Goal: Communication & Community: Answer question/provide support

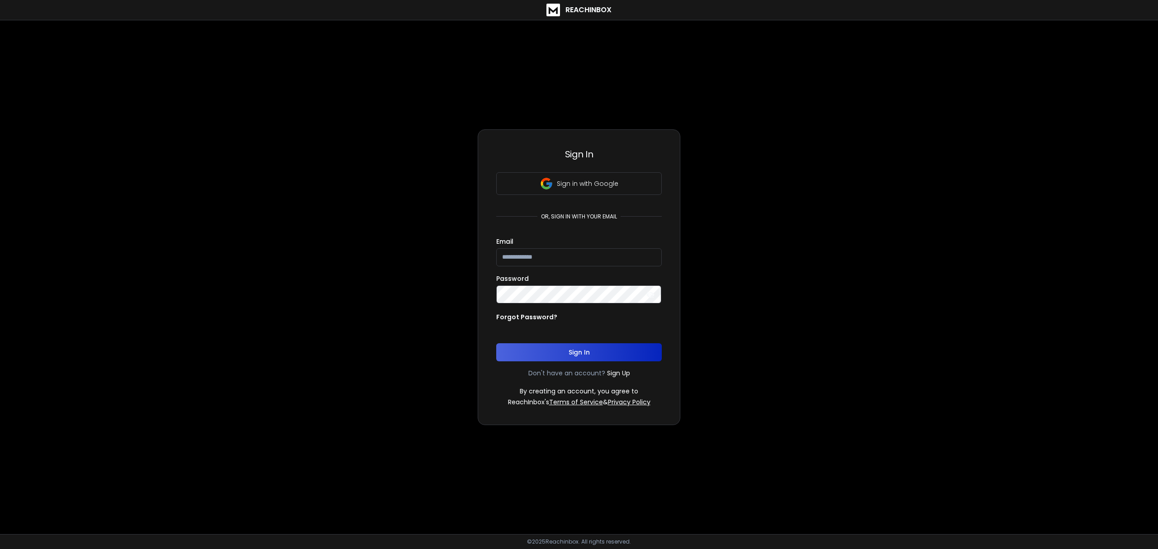
click at [538, 189] on button "Sign in with Google" at bounding box center [579, 183] width 166 height 23
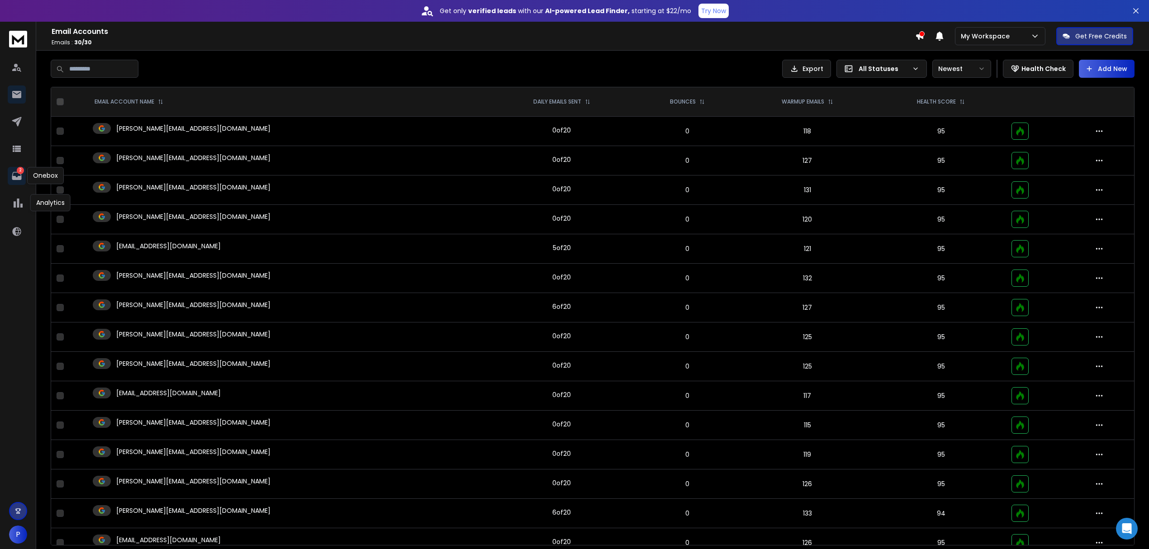
click at [9, 180] on link "2" at bounding box center [17, 176] width 18 height 18
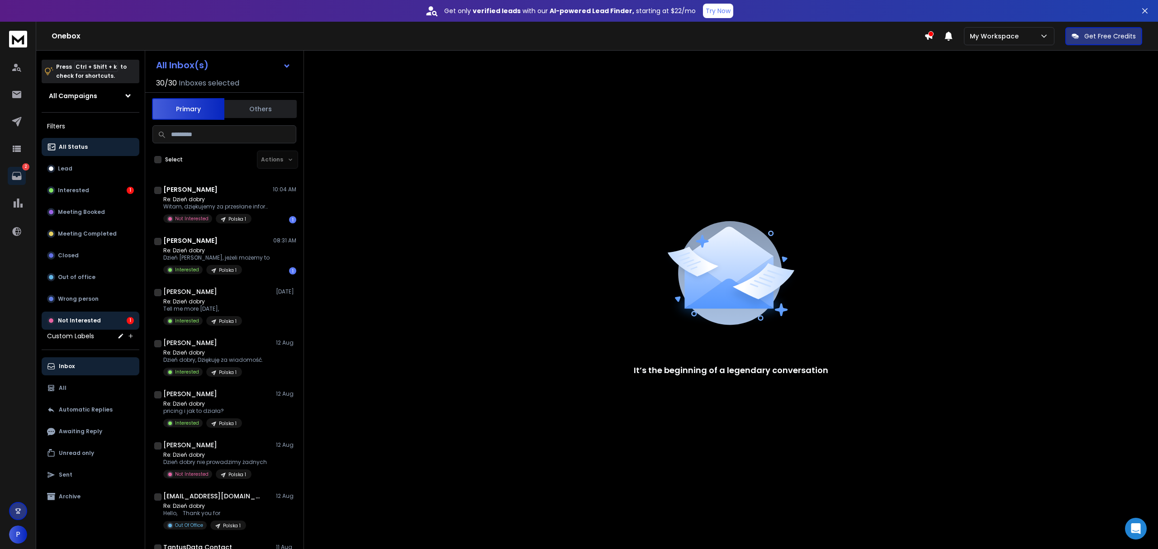
click at [91, 322] on p "Not Interested" at bounding box center [79, 320] width 43 height 7
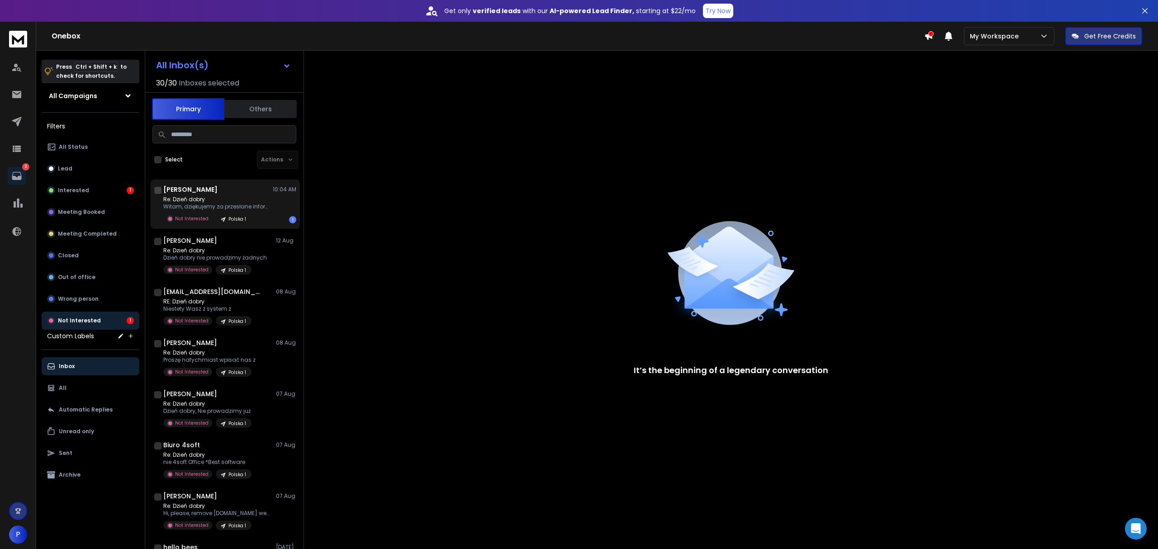
click at [201, 223] on div "Not Interested Polska 1" at bounding box center [217, 218] width 109 height 9
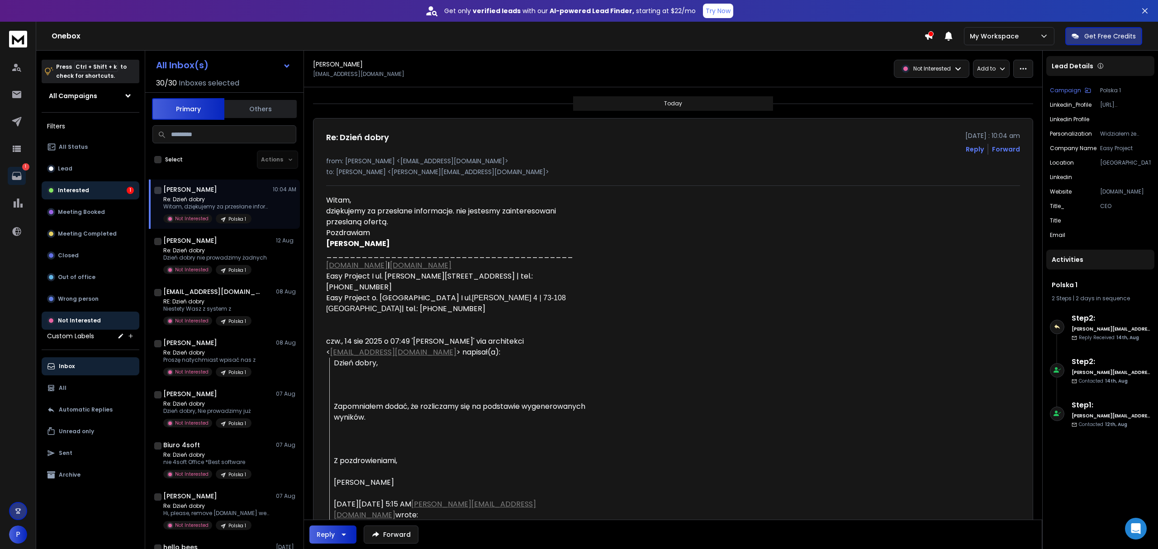
click at [89, 193] on button "Interested 1" at bounding box center [91, 190] width 98 height 18
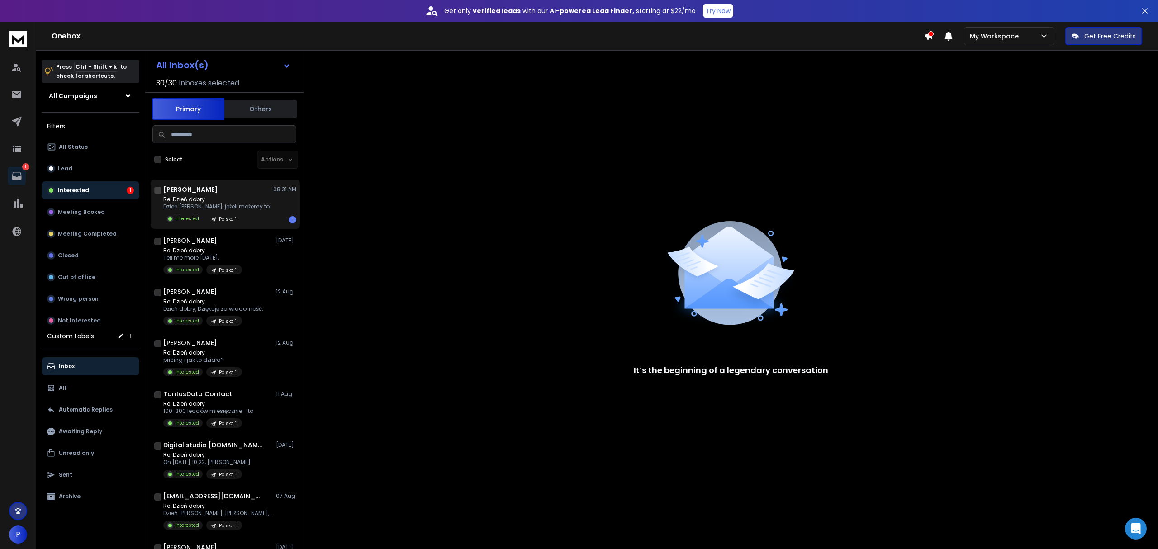
click at [219, 217] on p "Polska 1" at bounding box center [228, 219] width 18 height 7
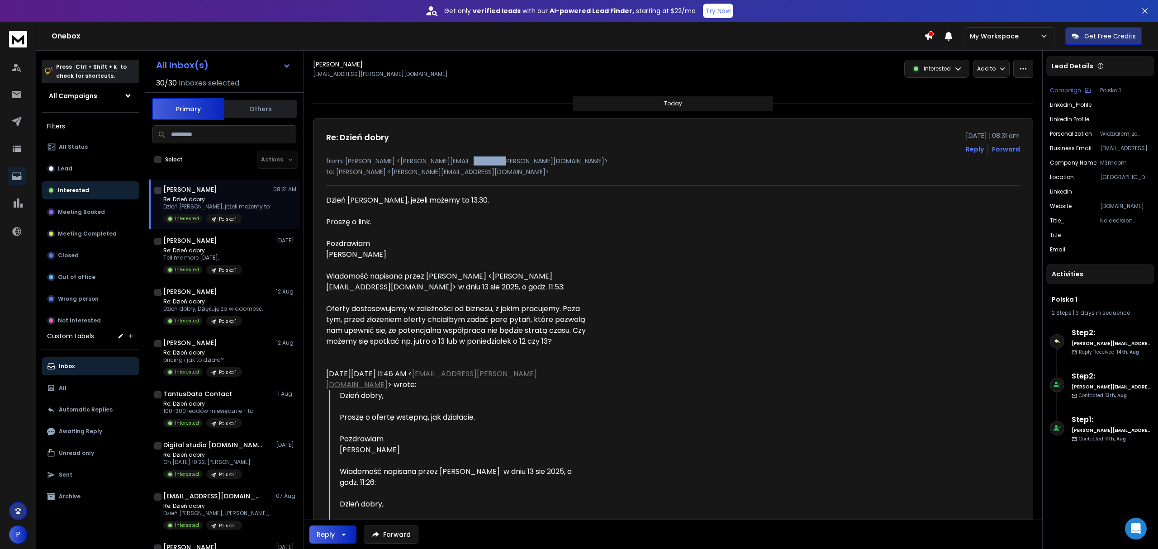
drag, startPoint x: 469, startPoint y: 163, endPoint x: 505, endPoint y: 163, distance: 35.7
click at [505, 163] on p "from: Paweł Markiewicz <pawel.markiewicz@m3mcom.pl>" at bounding box center [673, 160] width 694 height 9
copy p "[DOMAIN_NAME]"
click at [478, 160] on p "from: Paweł Markiewicz <pawel.markiewicz@m3mcom.pl>" at bounding box center [673, 160] width 694 height 9
drag, startPoint x: 402, startPoint y: 163, endPoint x: 503, endPoint y: 162, distance: 101.3
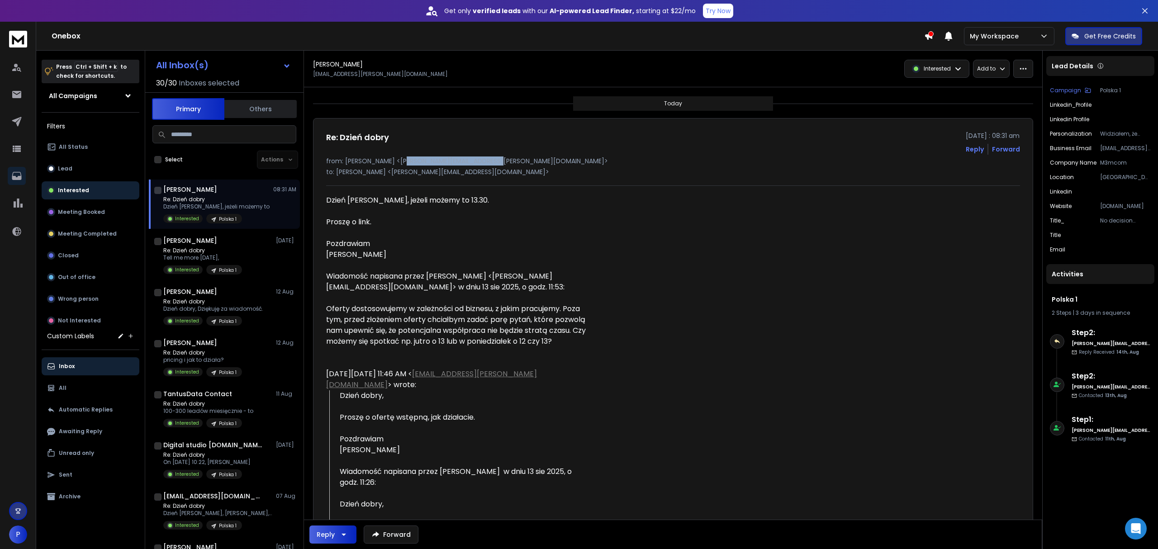
click at [503, 162] on p "from: Paweł Markiewicz <pawel.markiewicz@m3mcom.pl>" at bounding box center [673, 160] width 694 height 9
click at [505, 163] on p "from: Paweł Markiewicz <pawel.markiewicz@m3mcom.pl>" at bounding box center [673, 160] width 694 height 9
drag, startPoint x: 505, startPoint y: 163, endPoint x: 405, endPoint y: 166, distance: 100.0
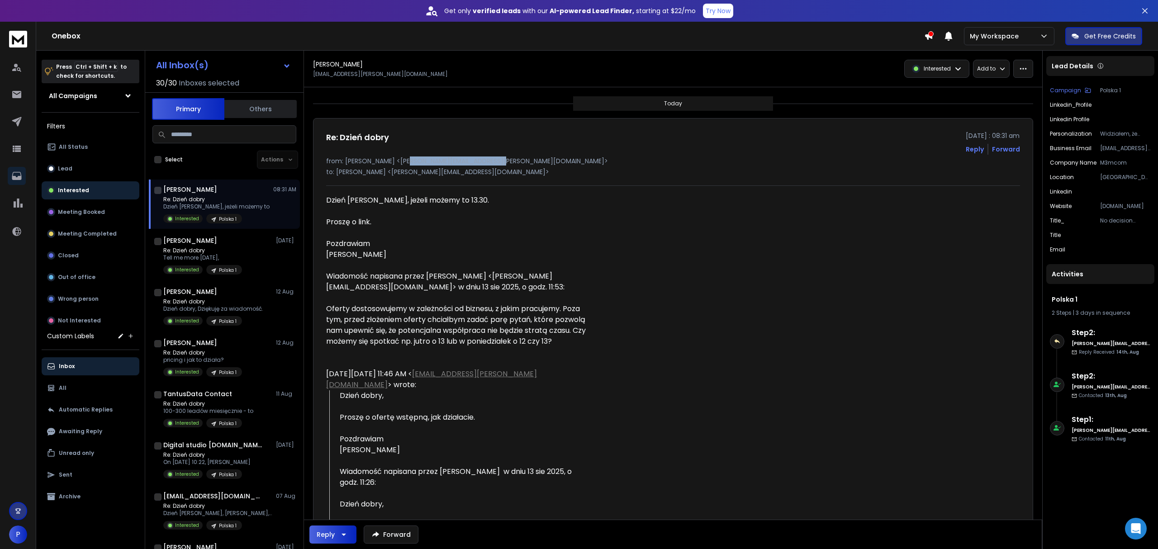
click at [405, 166] on div "Re: Dzień dobry 14 August 2025 : 08:31 am Reply Forward from: Paweł Markiewicz …" at bounding box center [673, 153] width 694 height 45
copy p "[PERSON_NAME][EMAIL_ADDRESS][PERSON_NAME][DOMAIN_NAME]"
click at [91, 221] on button "Meeting Booked" at bounding box center [91, 212] width 98 height 18
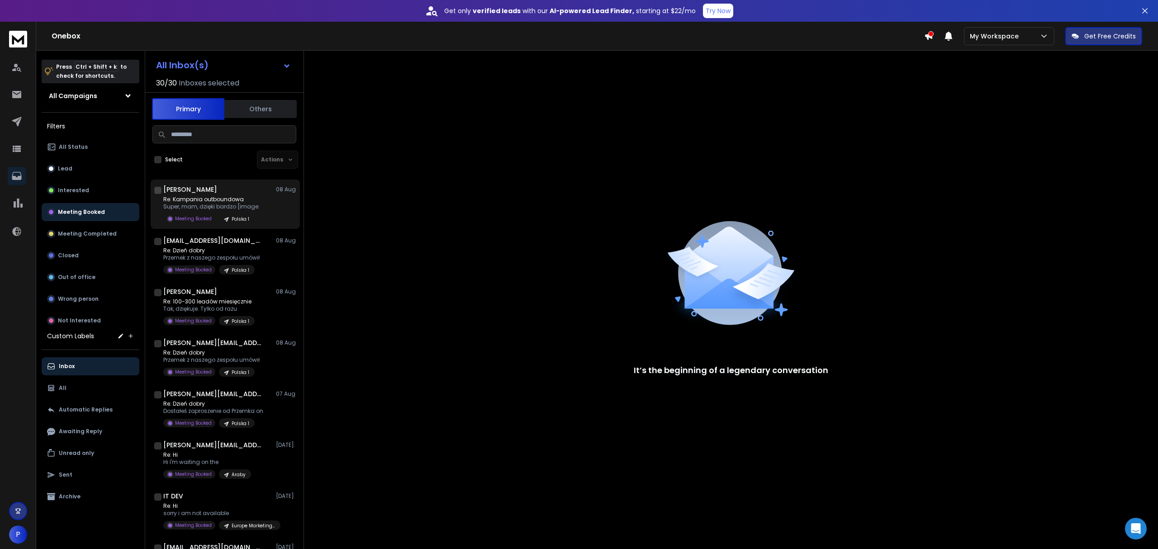
click at [235, 212] on div "Re: Kampania outboundowa Super, mam, dzięki bardzo [image: Meeting Booked Polsk…" at bounding box center [211, 210] width 96 height 28
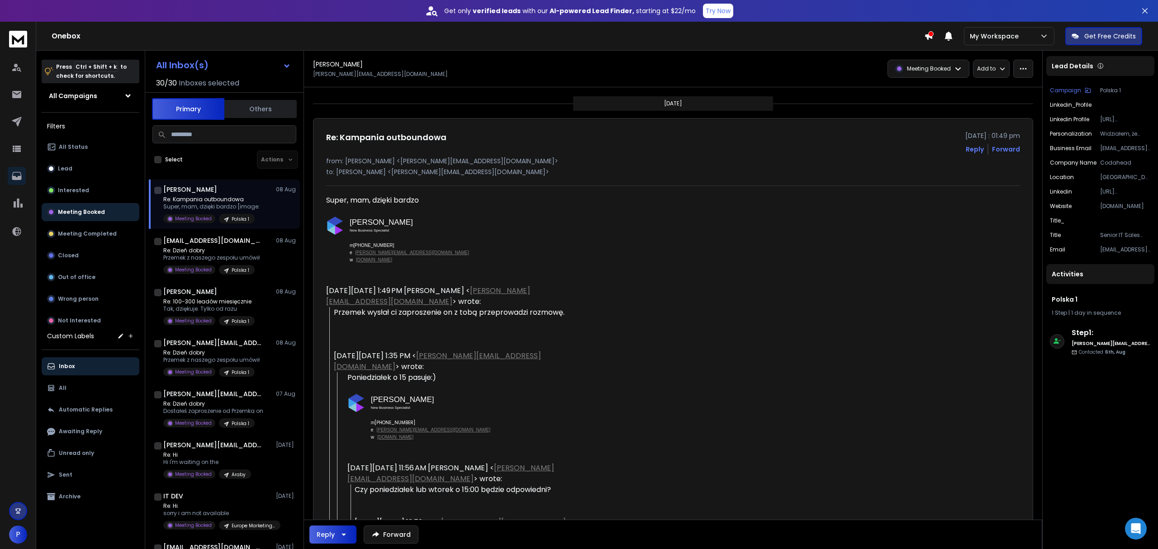
drag, startPoint x: 335, startPoint y: 315, endPoint x: 577, endPoint y: 310, distance: 242.4
click at [577, 310] on div "Przemek wysłał ci zaproszenie on z tobą przeprowadzi rozmowę." at bounding box center [462, 312] width 256 height 11
copy div "Przemek wysłał ci zaproszenie on z tobą przeprowadzi rozmowę."
click at [84, 190] on p "Interested" at bounding box center [73, 190] width 31 height 7
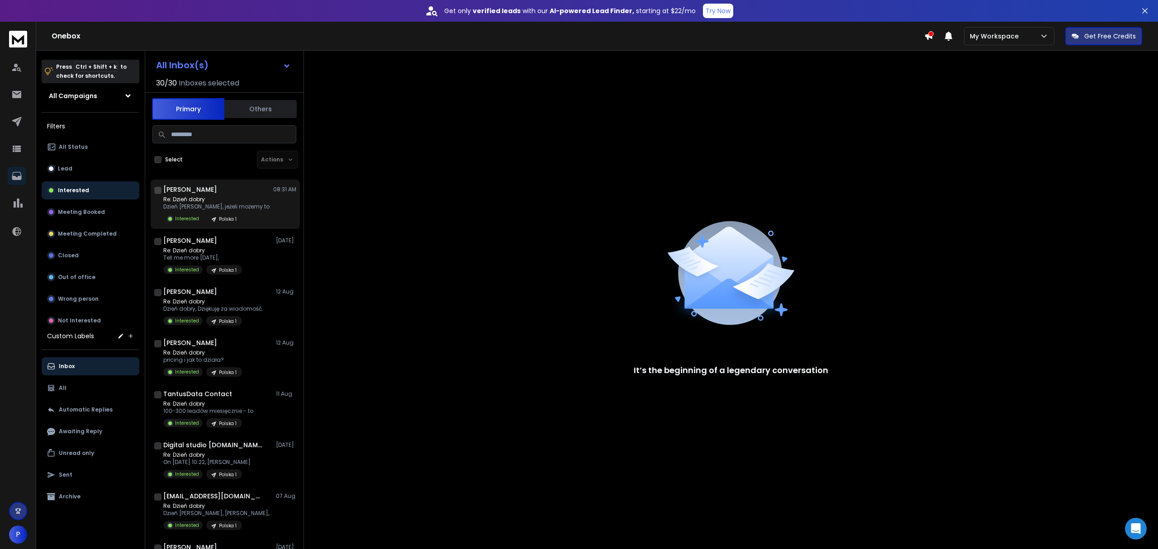
click at [261, 206] on div "Re: Dzień dobry Dzień dobry, jeżeli możemy to Interested Polska 1" at bounding box center [229, 210] width 133 height 28
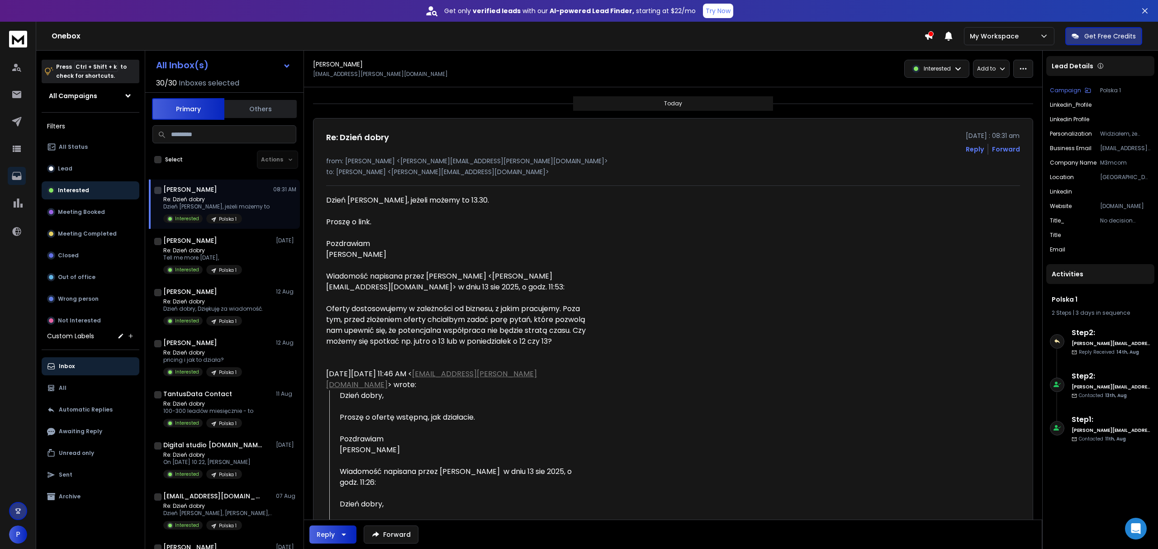
click at [328, 529] on button "Reply" at bounding box center [332, 534] width 47 height 18
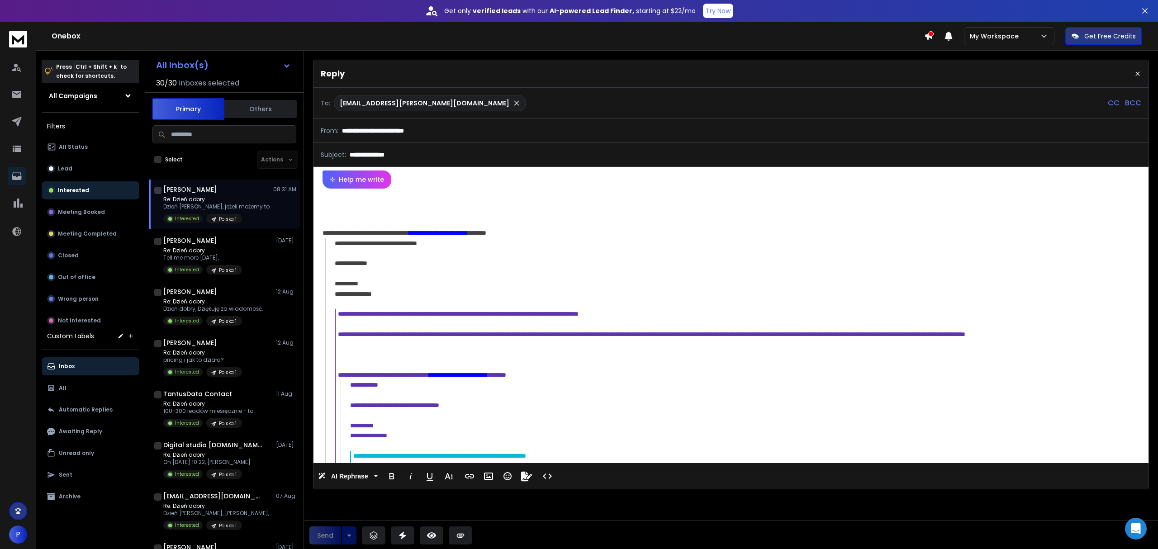
click at [357, 199] on div at bounding box center [730, 203] width 817 height 10
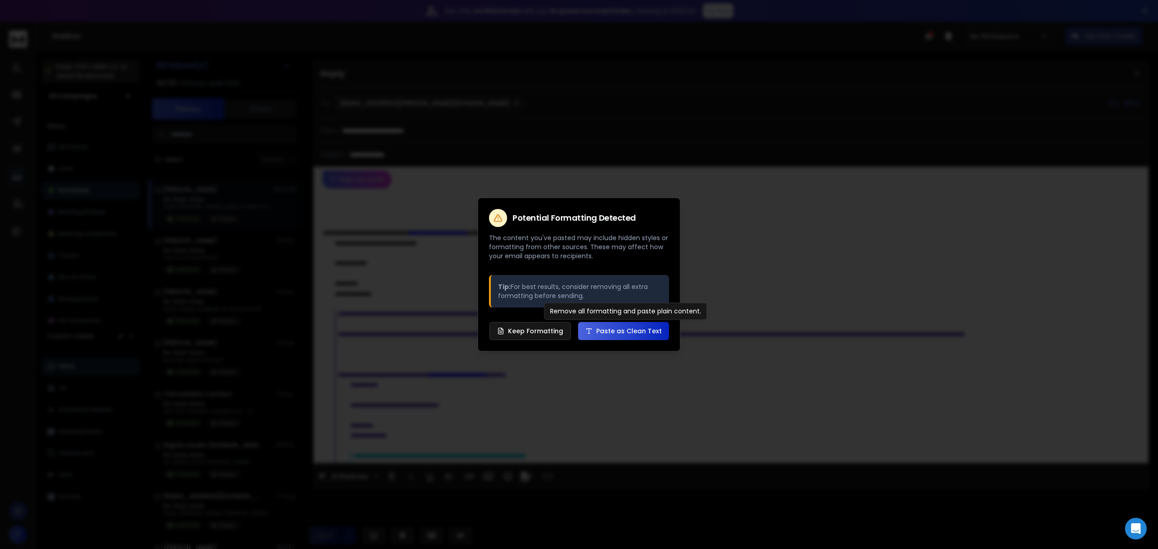
click at [597, 337] on button "Paste as Clean Text" at bounding box center [623, 331] width 91 height 18
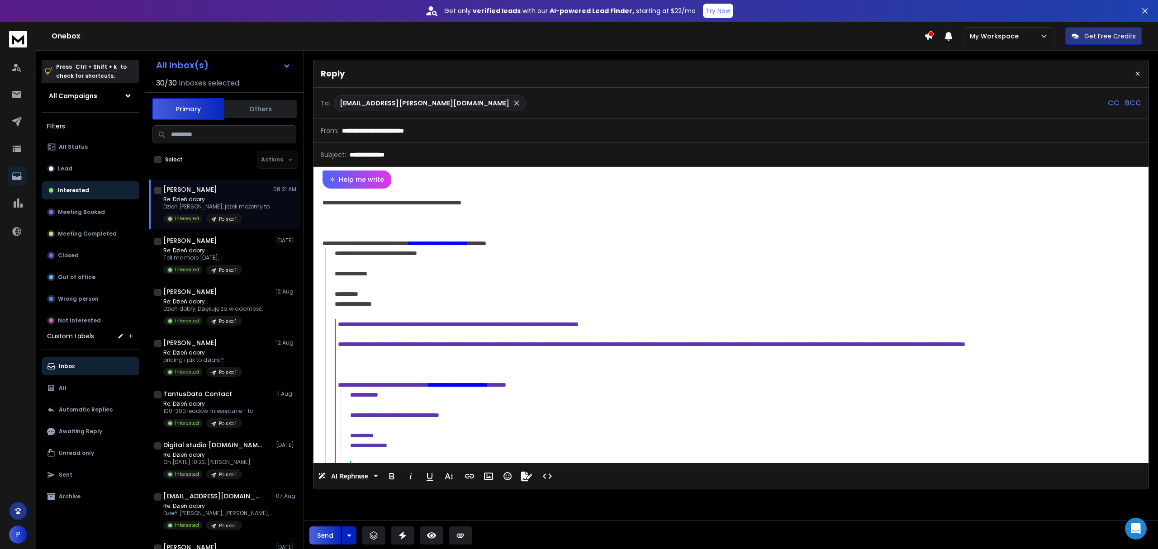
click at [371, 199] on div "**********" at bounding box center [724, 203] width 805 height 10
click at [407, 204] on div "**********" at bounding box center [724, 203] width 805 height 10
click at [410, 205] on div "**********" at bounding box center [724, 203] width 805 height 10
click at [496, 198] on div "**********" at bounding box center [724, 203] width 805 height 10
click at [521, 205] on div "**********" at bounding box center [724, 203] width 805 height 10
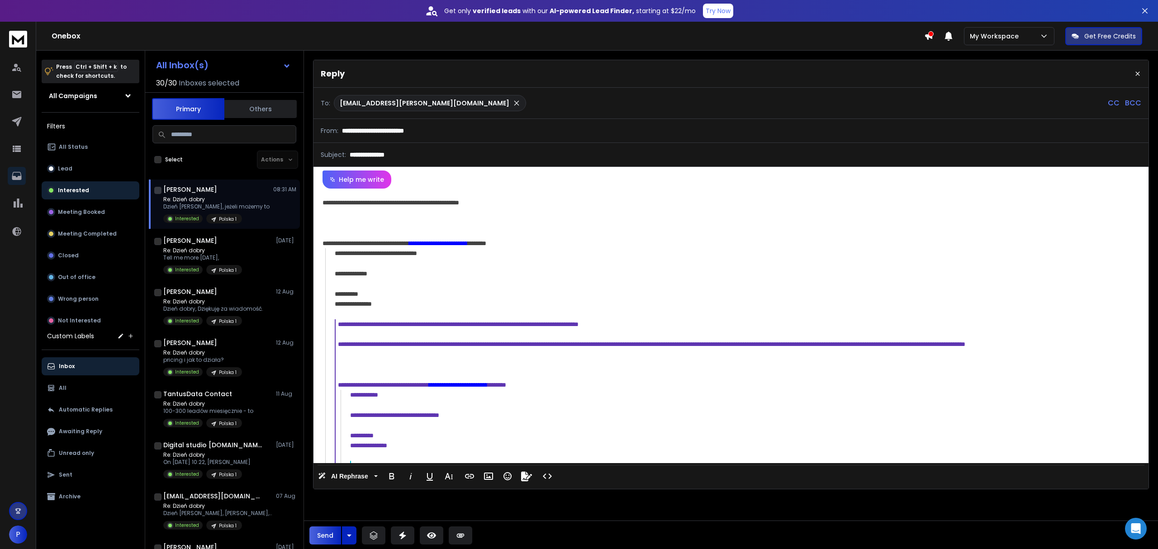
click at [407, 204] on div "**********" at bounding box center [724, 203] width 805 height 10
click at [406, 203] on div "**********" at bounding box center [724, 203] width 805 height 10
click at [412, 206] on div "**********" at bounding box center [724, 203] width 805 height 10
click at [574, 205] on div "**********" at bounding box center [724, 203] width 805 height 10
drag, startPoint x: 590, startPoint y: 208, endPoint x: 297, endPoint y: 201, distance: 293.1
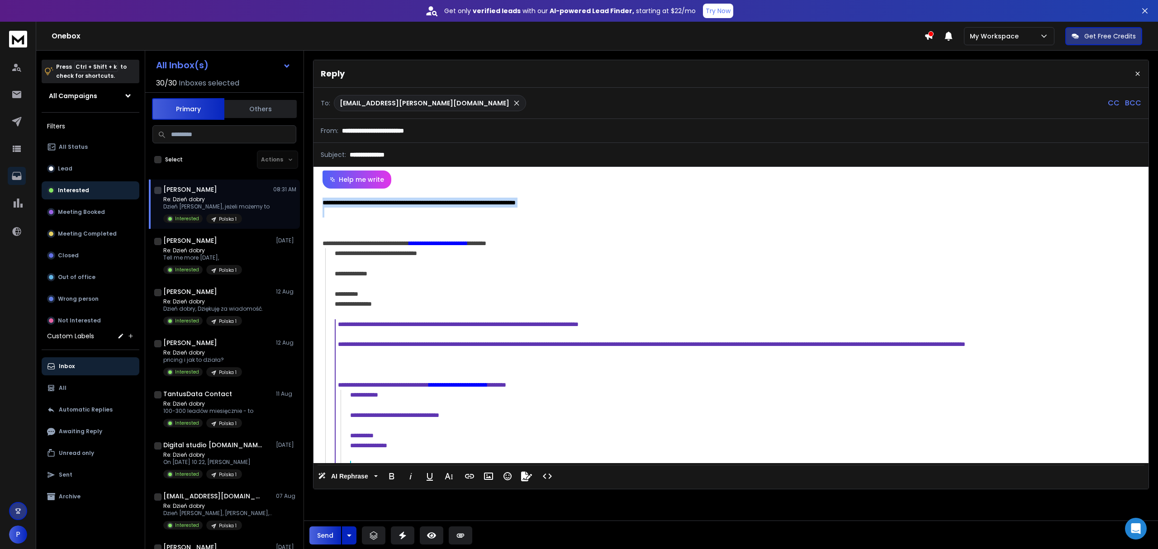
click at [297, 201] on div "All Inbox(s) 30 / 30 Inboxes selected Primary Others Select Actions Paweł Marki…" at bounding box center [651, 325] width 1013 height 549
copy div "**********"
click at [527, 207] on div "**********" at bounding box center [724, 203] width 805 height 10
click at [400, 208] on div at bounding box center [730, 213] width 817 height 10
drag, startPoint x: 412, startPoint y: 204, endPoint x: 478, endPoint y: 203, distance: 66.0
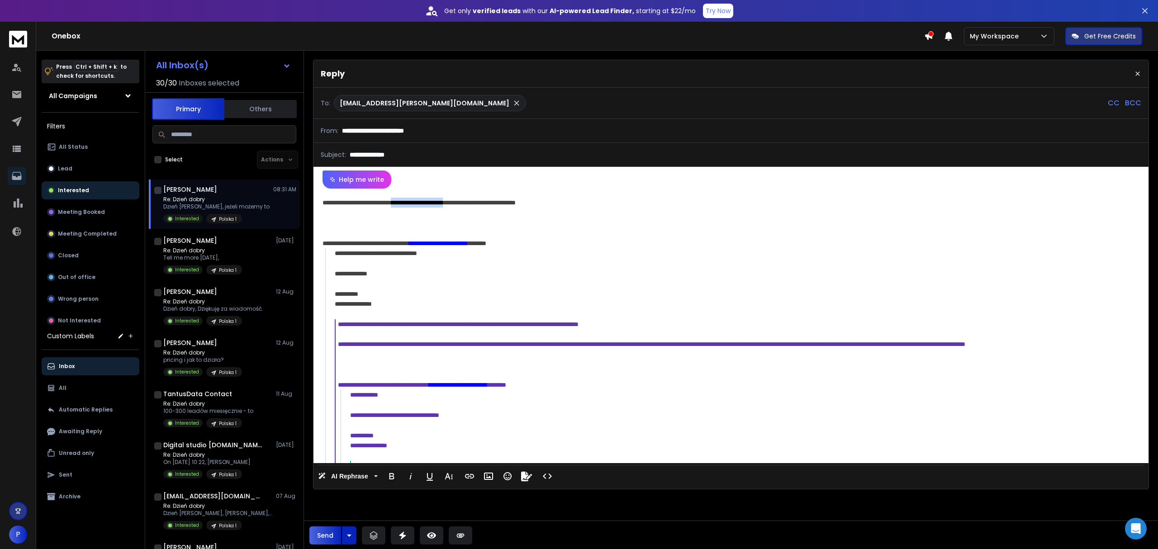
click at [478, 203] on div "**********" at bounding box center [724, 203] width 805 height 10
click at [507, 203] on div "**********" at bounding box center [724, 203] width 805 height 10
drag, startPoint x: 328, startPoint y: 533, endPoint x: 353, endPoint y: 415, distance: 120.6
click at [328, 533] on button "Send" at bounding box center [325, 535] width 32 height 18
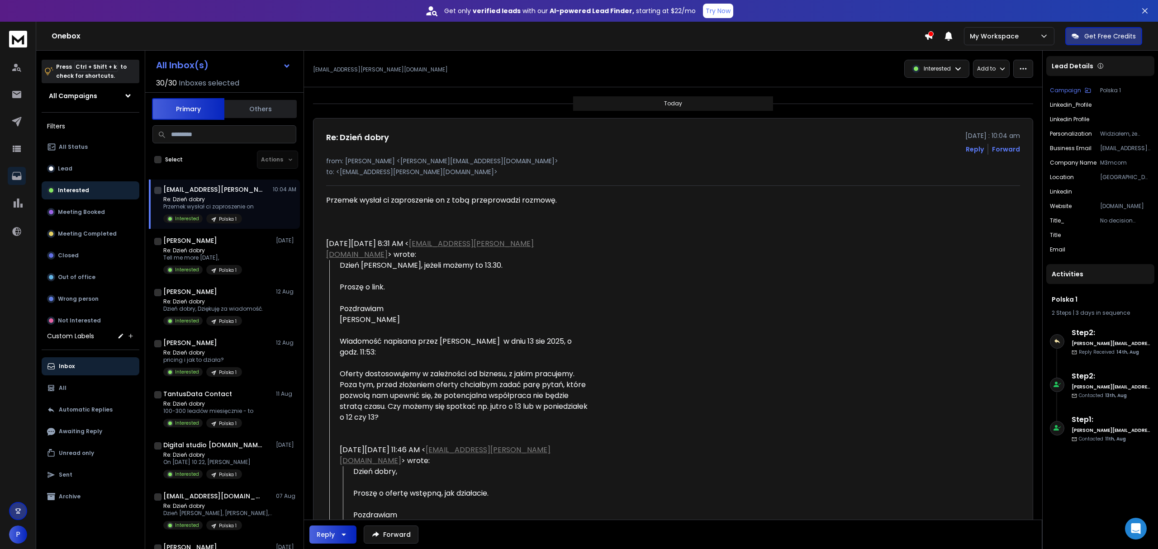
click at [76, 190] on p "Interested" at bounding box center [73, 190] width 31 height 7
click at [64, 175] on button "Lead" at bounding box center [91, 169] width 98 height 18
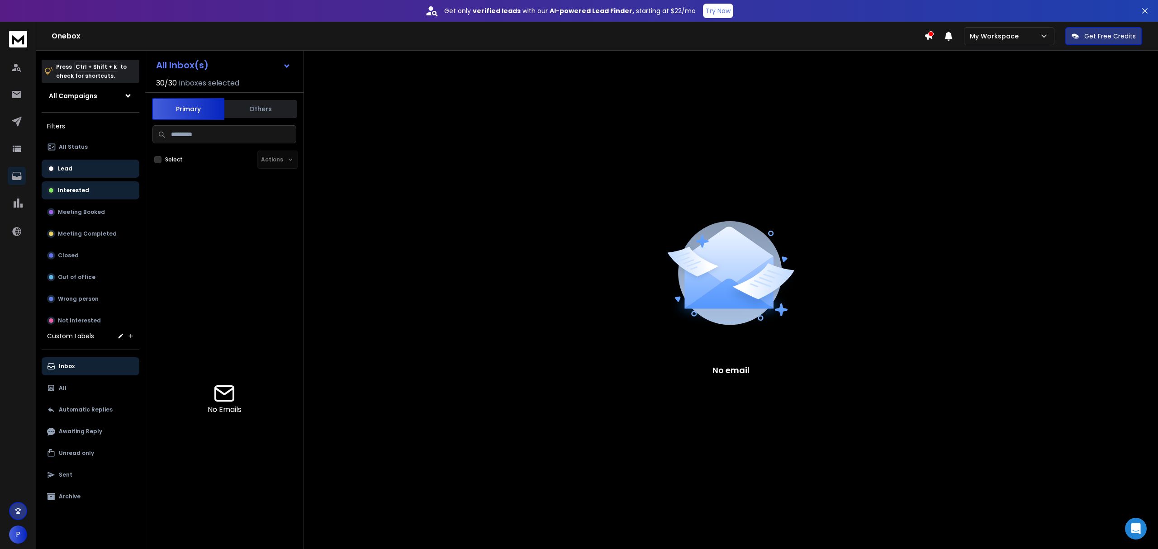
click at [76, 194] on div "Interested" at bounding box center [68, 190] width 42 height 8
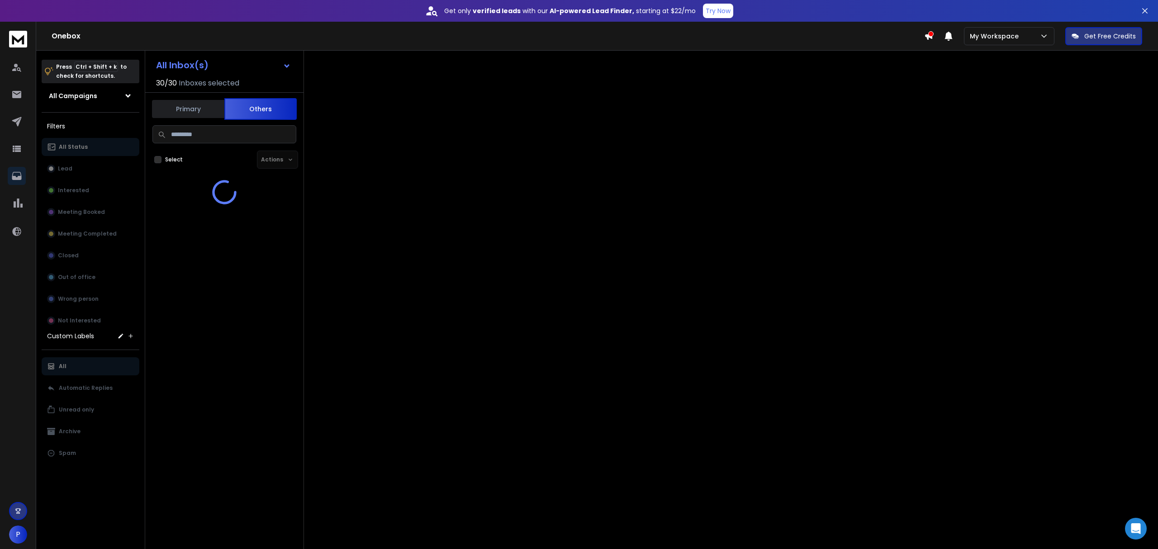
click at [256, 112] on button "Others" at bounding box center [260, 109] width 72 height 22
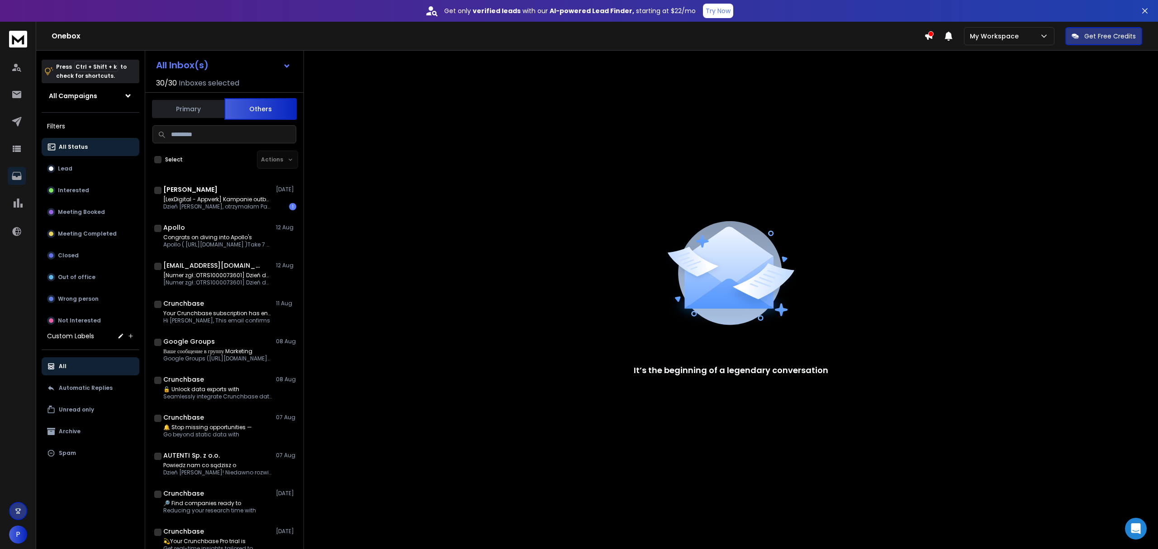
click at [185, 118] on button "Primary" at bounding box center [188, 109] width 72 height 20
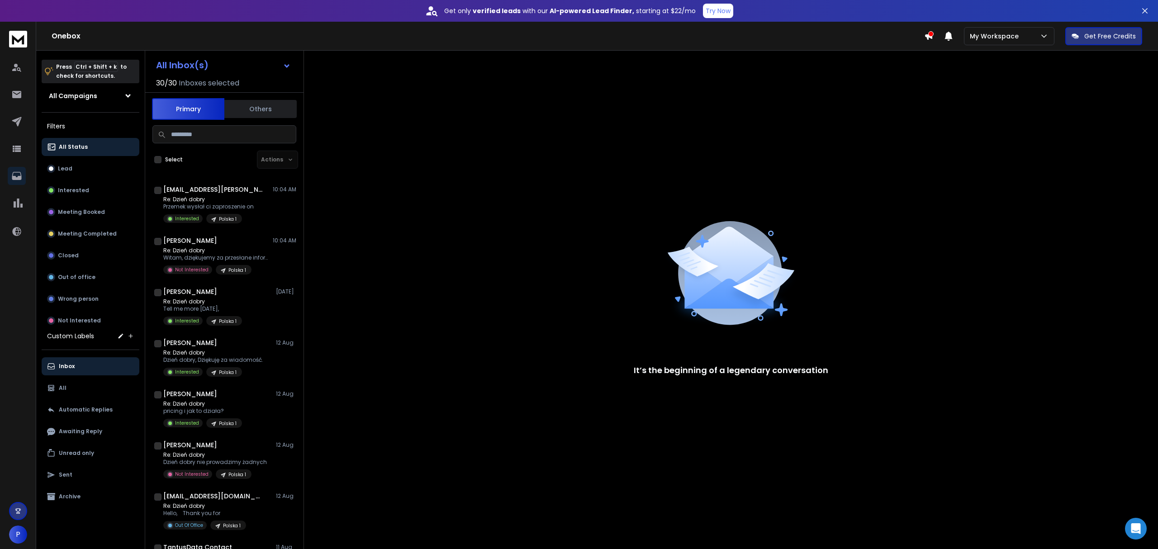
click at [269, 127] on input at bounding box center [224, 134] width 144 height 18
click at [266, 122] on div at bounding box center [224, 133] width 151 height 22
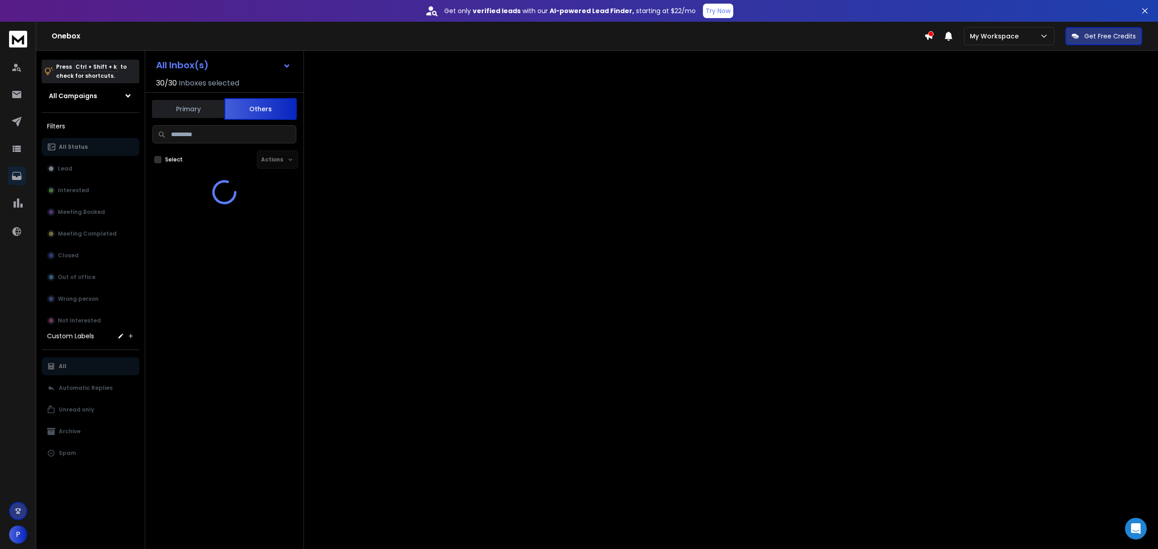
click at [265, 113] on button "Others" at bounding box center [260, 109] width 72 height 22
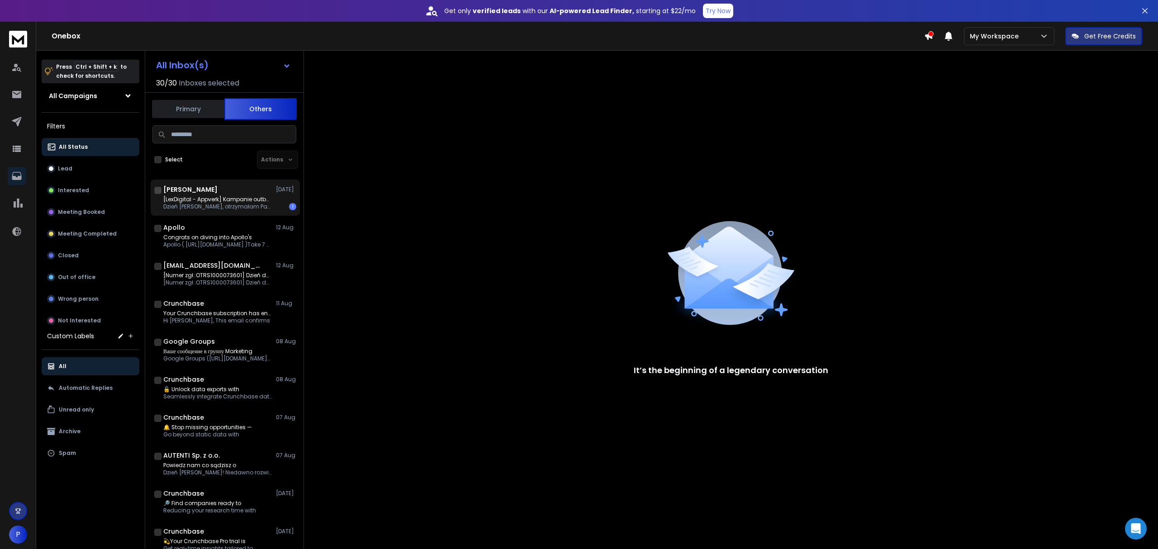
click at [237, 207] on p "Dzień dobry, otrzymałam Pana kontakt" at bounding box center [217, 206] width 109 height 7
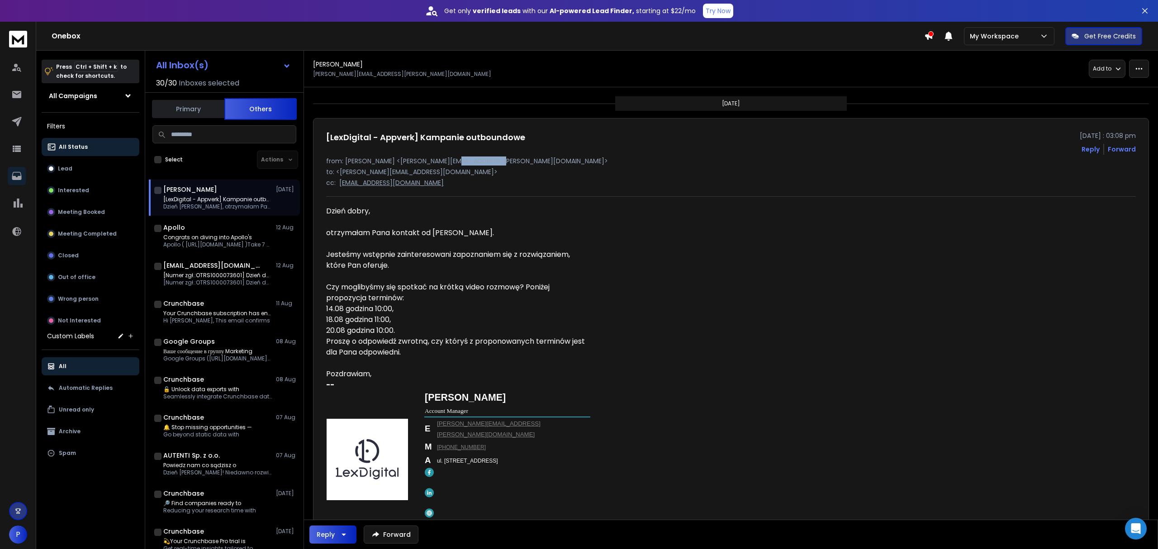
drag, startPoint x: 462, startPoint y: 163, endPoint x: 570, endPoint y: 136, distance: 111.4
click at [498, 165] on p "from: Magdalena Guss <magdalena.guss@lexdigital.pl>" at bounding box center [730, 160] width 809 height 9
copy p "[DOMAIN_NAME]"
click at [491, 162] on p "from: Magdalena Guss <magdalena.guss@lexdigital.pl>" at bounding box center [730, 160] width 809 height 9
drag, startPoint x: 498, startPoint y: 165, endPoint x: 404, endPoint y: 164, distance: 94.5
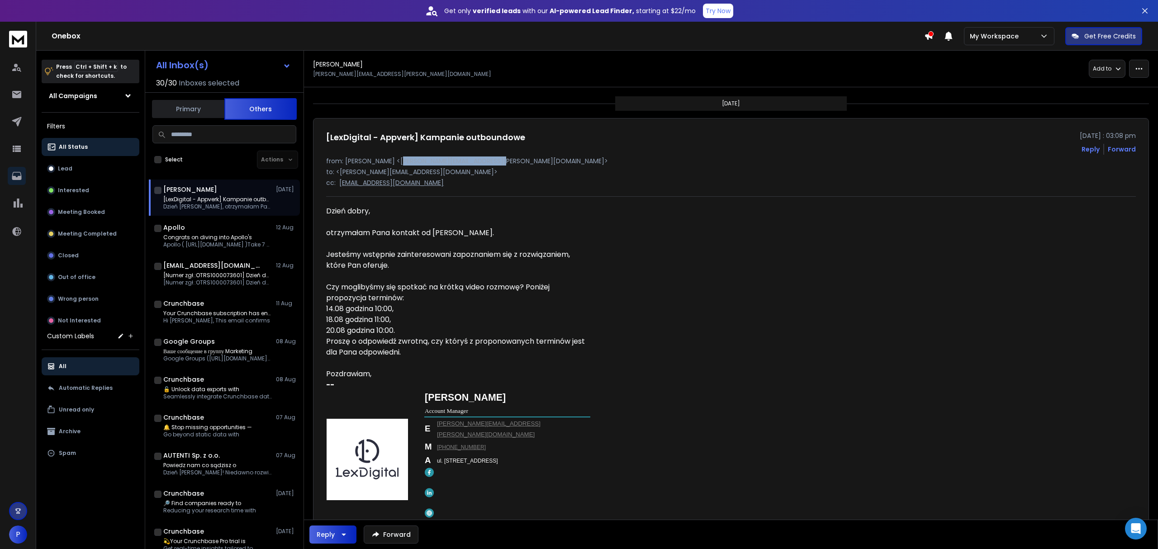
click at [404, 164] on p "from: Magdalena Guss <magdalena.guss@lexdigital.pl>" at bounding box center [730, 160] width 809 height 9
copy p "[PERSON_NAME][EMAIL_ADDRESS][DOMAIN_NAME]"
click at [449, 187] on div "[LexDigital - Appverk] Kampanie outboundowe 13 August 2025 : 03:08 pm Reply For…" at bounding box center [730, 395] width 809 height 529
drag, startPoint x: 449, startPoint y: 181, endPoint x: 397, endPoint y: 183, distance: 51.6
click at [397, 183] on div "cc: dawid.bartodziej@appverk.com Add to Lead List Add to Campaign" at bounding box center [730, 182] width 809 height 9
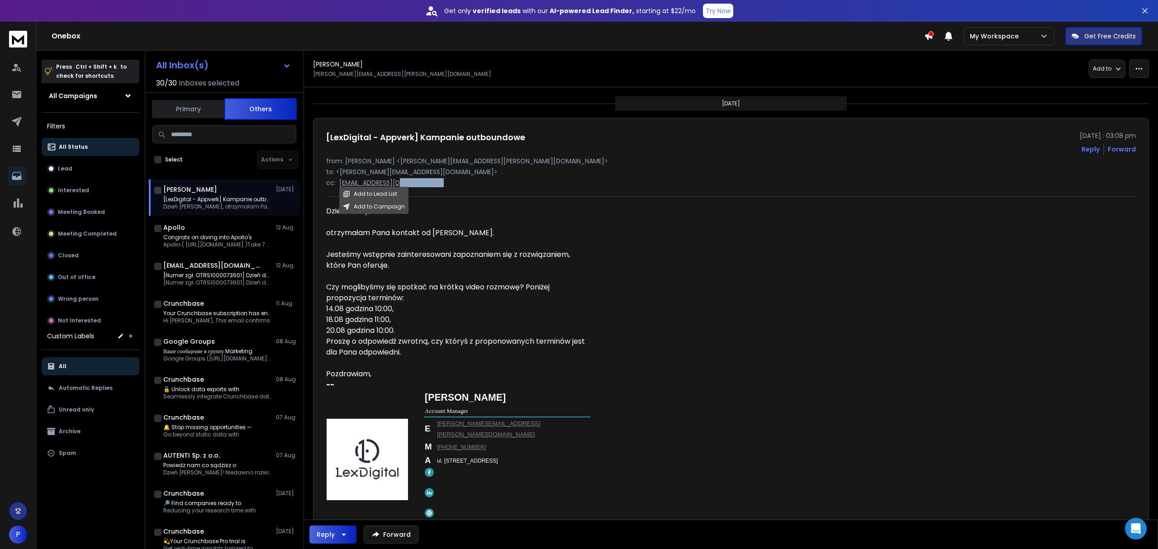
copy p "appverk.com"
click at [533, 254] on div "Jesteśmy wstępnie zainteresowani zapoznaniem się z rozwiązaniem, które Pan ofer…" at bounding box center [458, 260] width 264 height 22
drag, startPoint x: 500, startPoint y: 163, endPoint x: 460, endPoint y: 166, distance: 39.4
click at [460, 166] on div "[LexDigital - Appverk] Kampanie outboundowe 13 August 2025 : 03:08 pm Reply For…" at bounding box center [730, 159] width 809 height 56
copy p "[DOMAIN_NAME]"
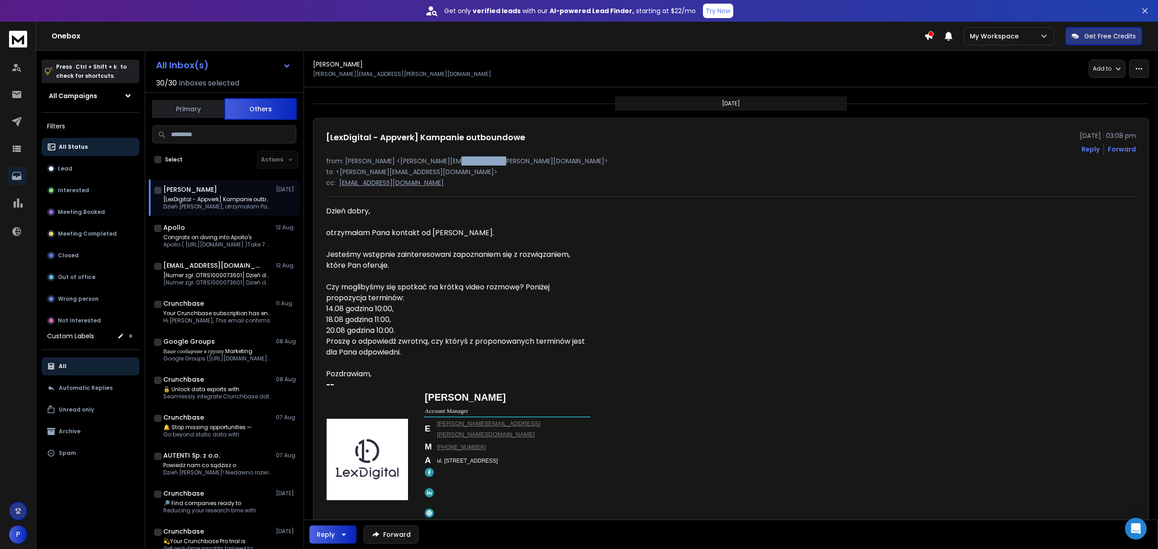
click at [1086, 149] on button "Reply" at bounding box center [1090, 149] width 18 height 9
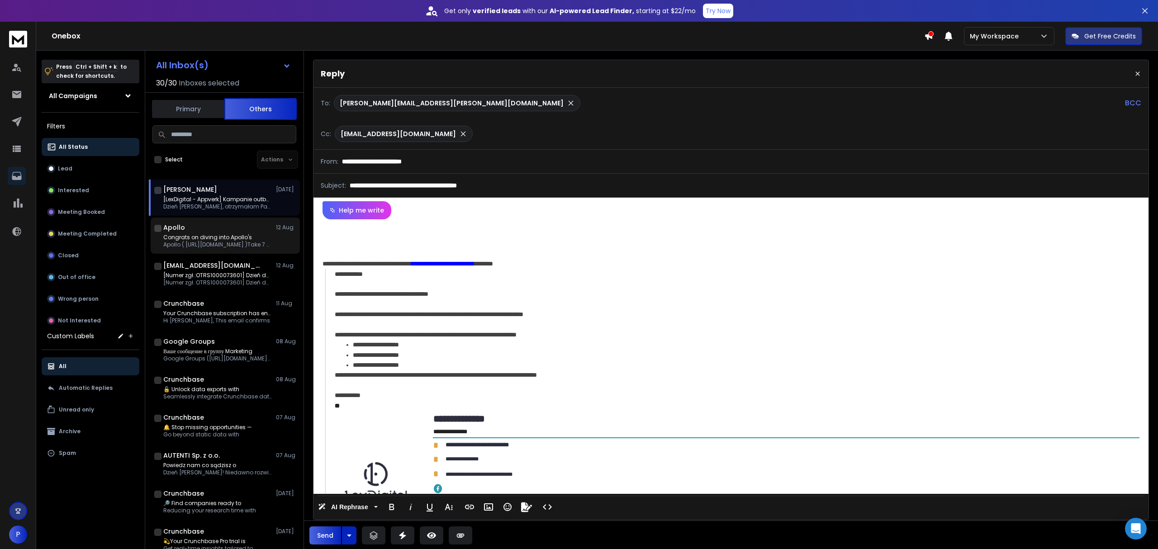
click at [187, 232] on div "Apollo 12 Aug" at bounding box center [229, 227] width 133 height 9
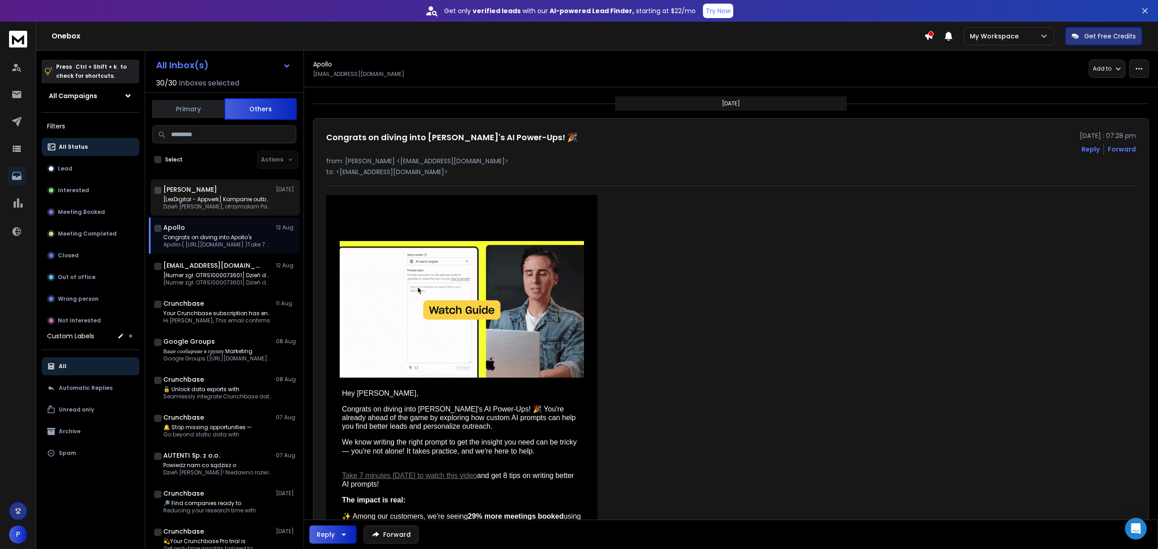
click at [213, 192] on h1 "[PERSON_NAME]" at bounding box center [190, 189] width 54 height 9
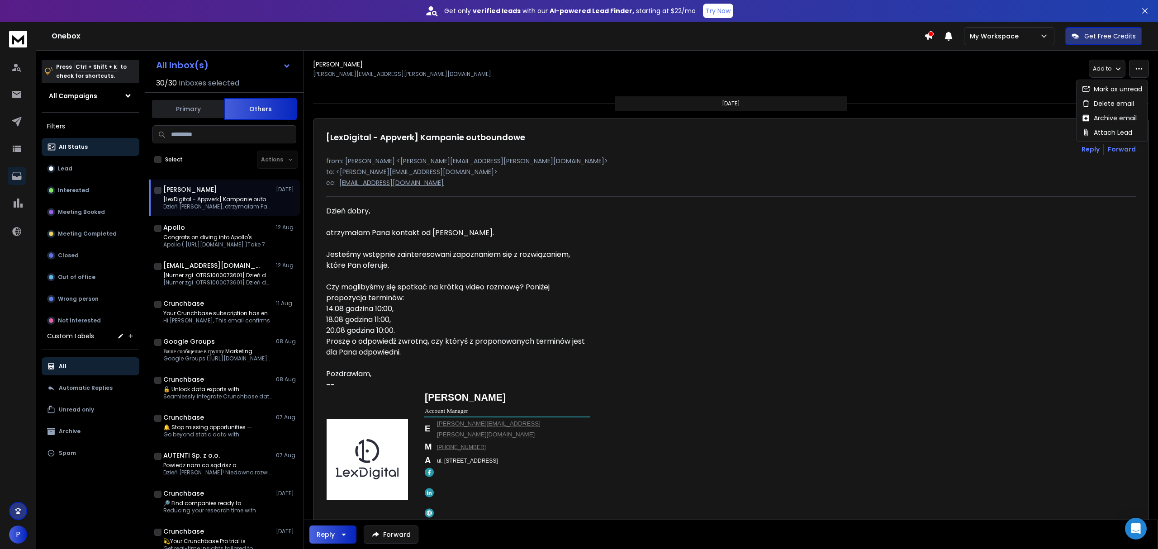
click at [1135, 73] on button "button" at bounding box center [1139, 69] width 20 height 18
click at [1116, 67] on icon at bounding box center [1118, 69] width 6 height 6
click at [1138, 69] on icon "button" at bounding box center [1139, 69] width 8 height 8
click at [1120, 132] on div "Attach Lead" at bounding box center [1107, 132] width 50 height 9
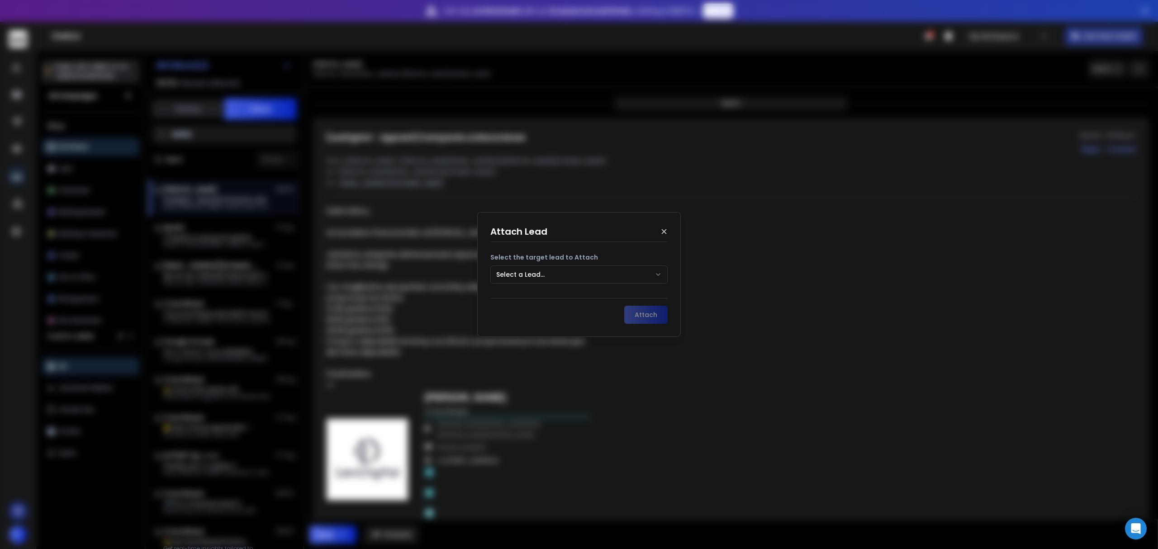
click at [559, 281] on button "Select a Lead..." at bounding box center [578, 274] width 177 height 18
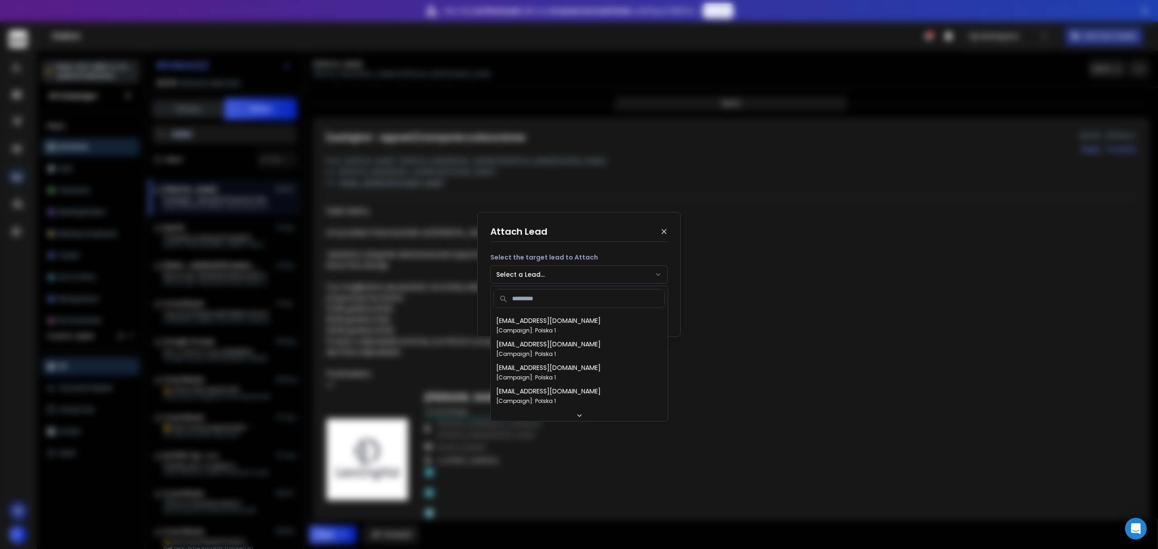
click at [547, 296] on input at bounding box center [579, 298] width 170 height 18
paste input "**********"
type input "**********"
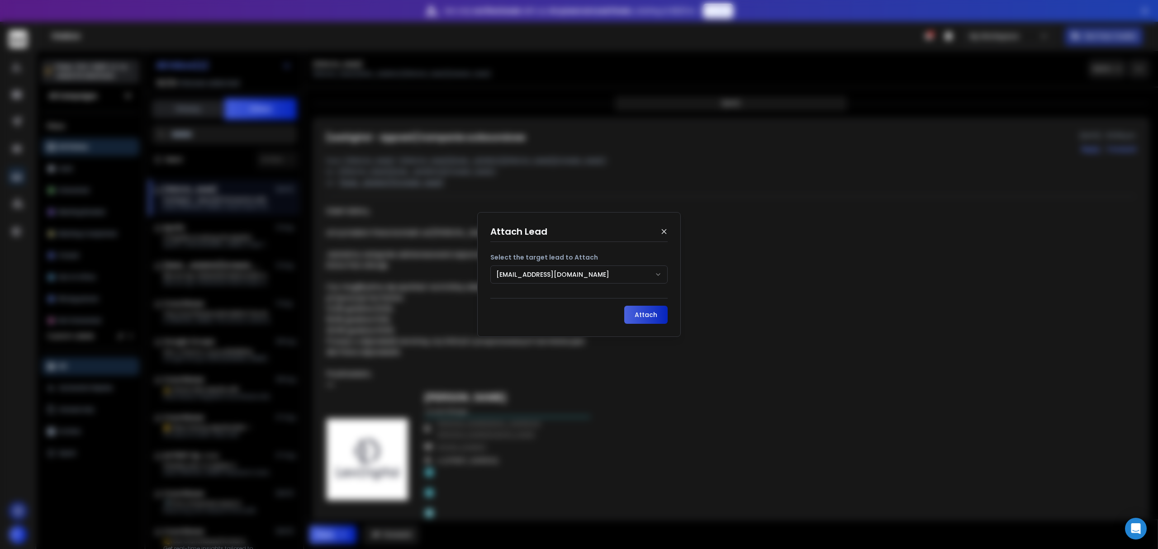
click at [639, 318] on button "Attach" at bounding box center [645, 315] width 43 height 18
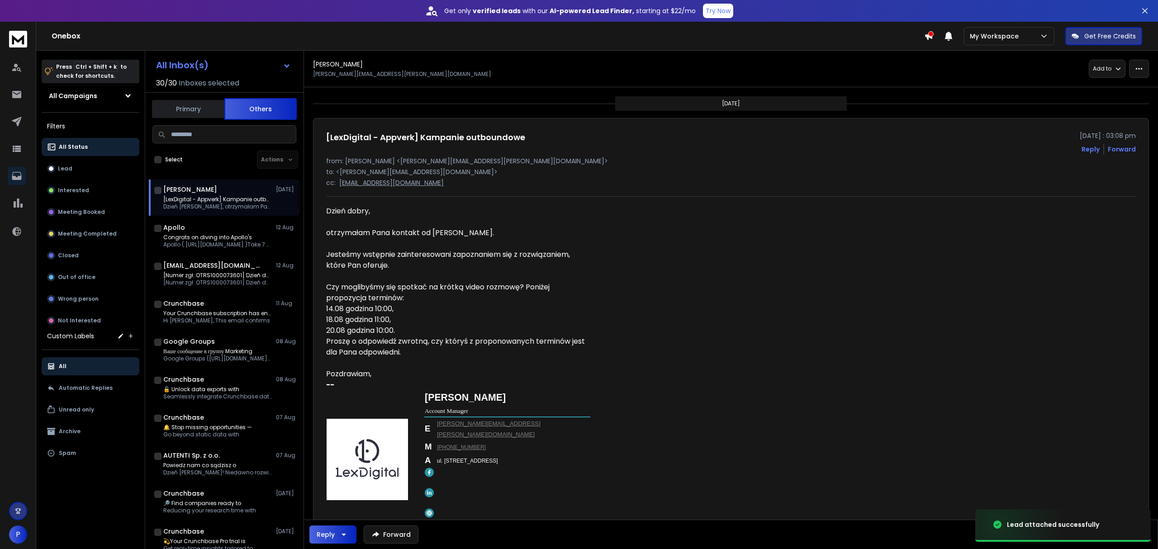
click at [199, 109] on button "Primary" at bounding box center [188, 109] width 72 height 20
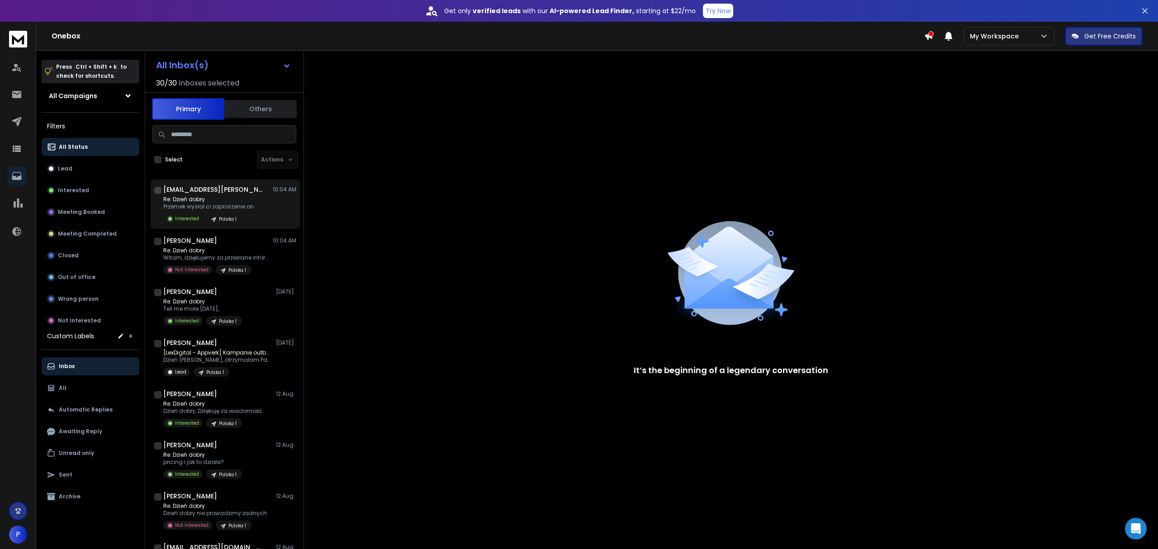
click at [244, 202] on p "Re: Dzień dobry" at bounding box center [208, 199] width 90 height 7
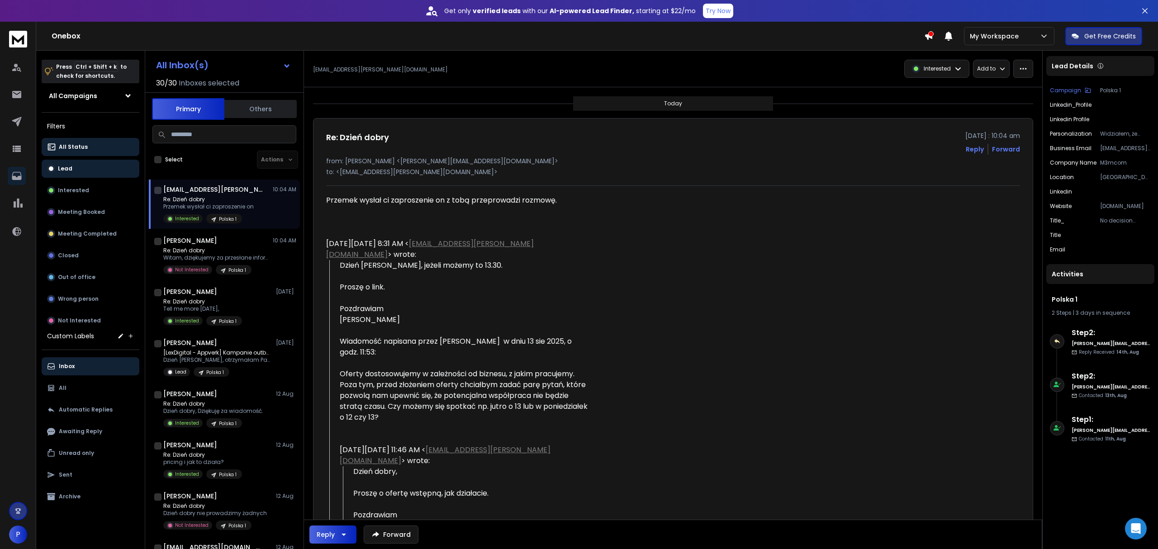
click at [71, 160] on button "Lead" at bounding box center [91, 169] width 98 height 18
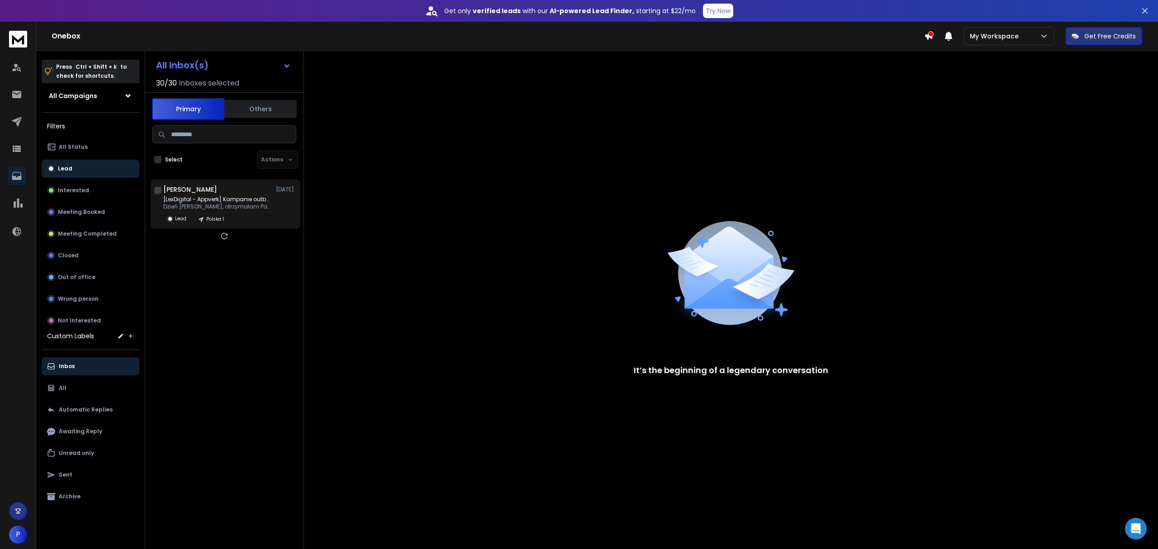
click at [225, 193] on div "Magdalena Guss 13 Aug" at bounding box center [229, 189] width 133 height 9
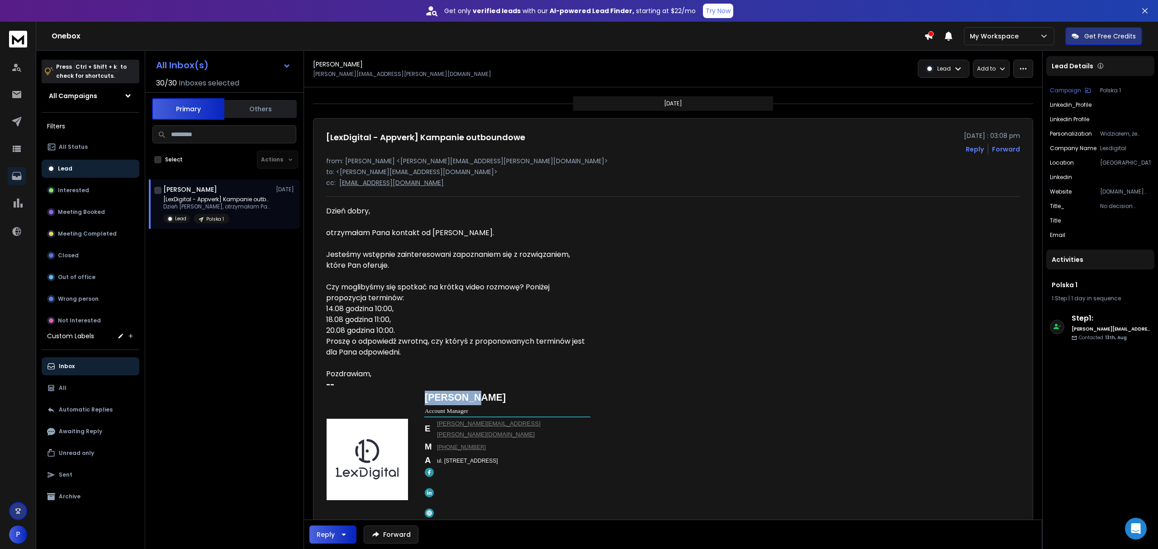
drag, startPoint x: 426, startPoint y: 397, endPoint x: 476, endPoint y: 402, distance: 50.4
click at [476, 402] on span "[PERSON_NAME]" at bounding box center [465, 397] width 81 height 11
copy span "[PERSON_NAME]"
drag, startPoint x: 405, startPoint y: 161, endPoint x: 498, endPoint y: 165, distance: 93.2
click at [498, 165] on p "from: Magdalena Guss <magdalena.guss@lexdigital.pl>" at bounding box center [673, 160] width 694 height 9
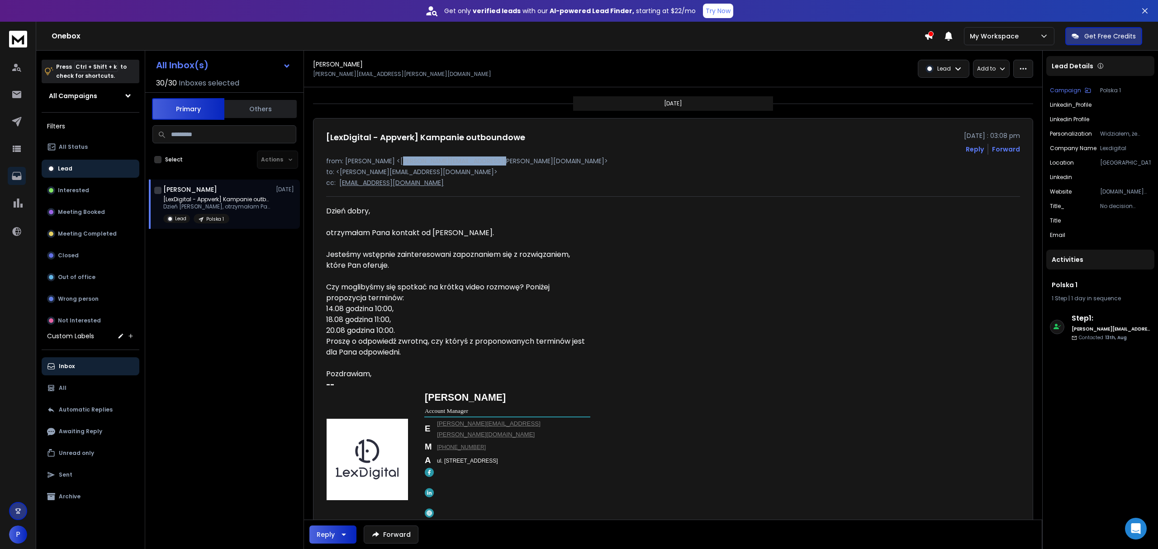
copy p "[PERSON_NAME][EMAIL_ADDRESS][DOMAIN_NAME]"
click at [322, 533] on div "Reply" at bounding box center [326, 534] width 18 height 9
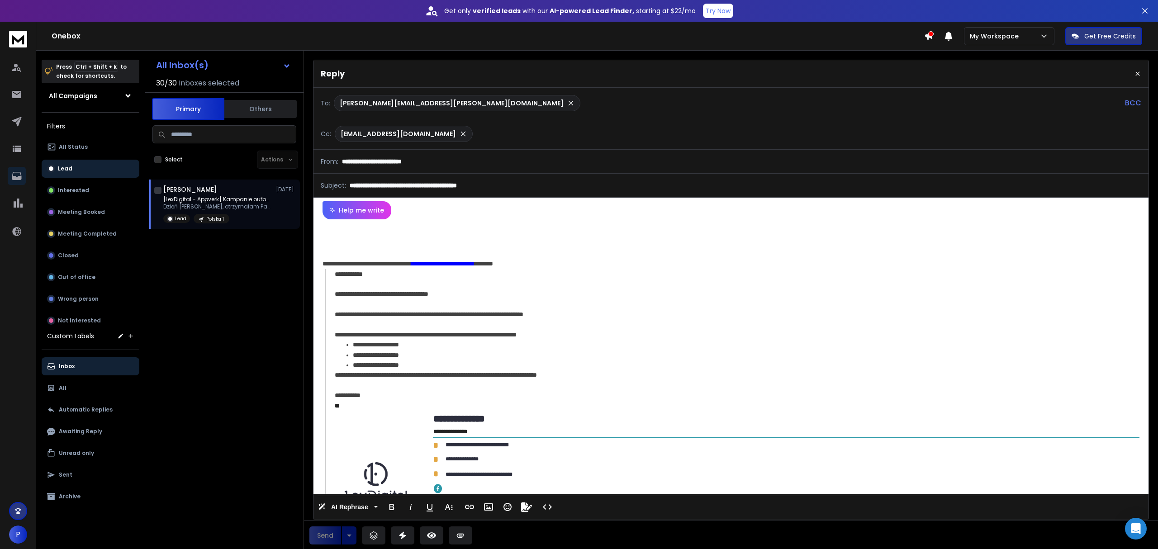
click at [257, 197] on p "[LexDigital - Appverk] Kampanie outboundowe" at bounding box center [217, 199] width 109 height 7
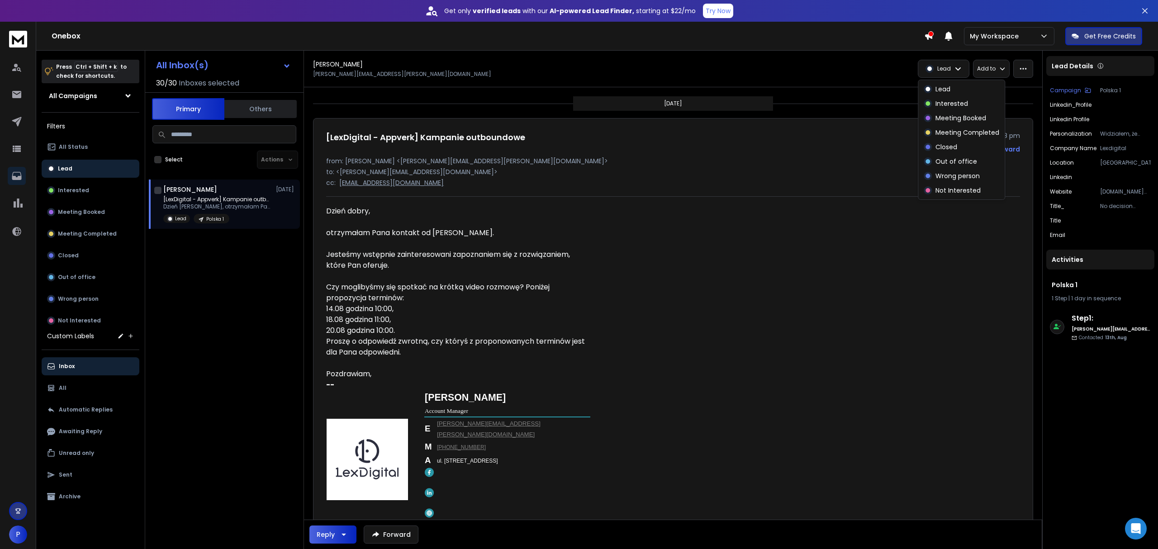
click at [954, 76] on div "Lead" at bounding box center [943, 68] width 51 height 17
click at [951, 105] on p "Interested" at bounding box center [951, 103] width 33 height 9
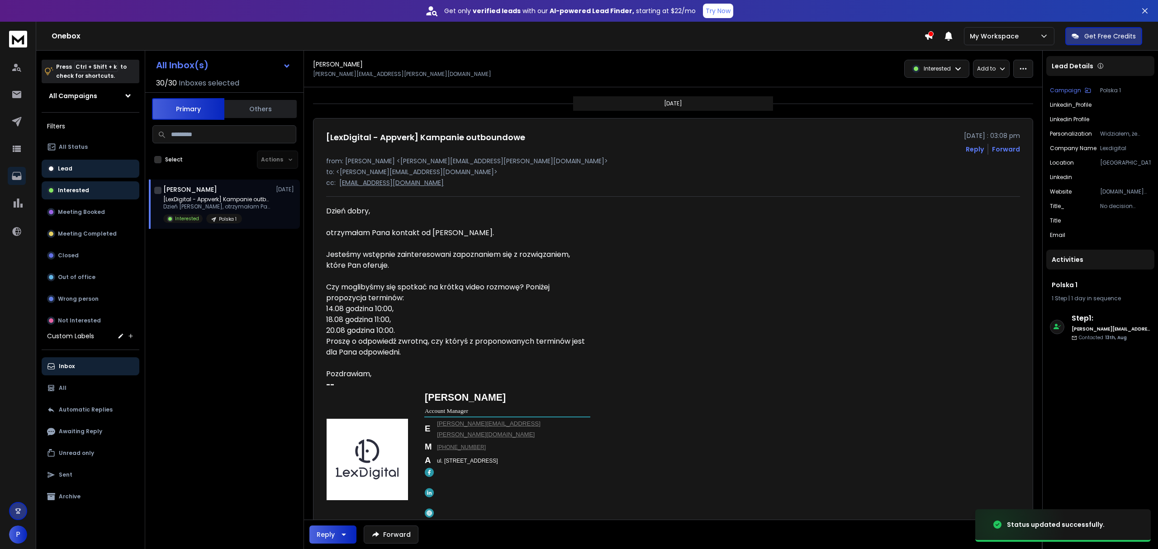
click at [87, 194] on button "Interested" at bounding box center [91, 190] width 98 height 18
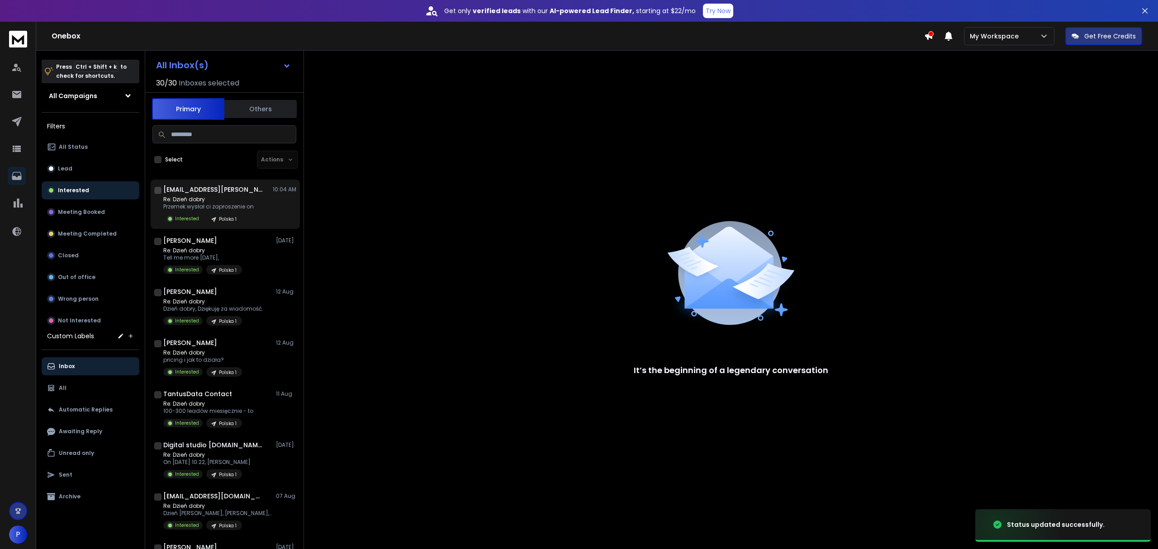
click at [205, 203] on p "Przemek wysłał ci zaproszenie on" at bounding box center [208, 206] width 90 height 7
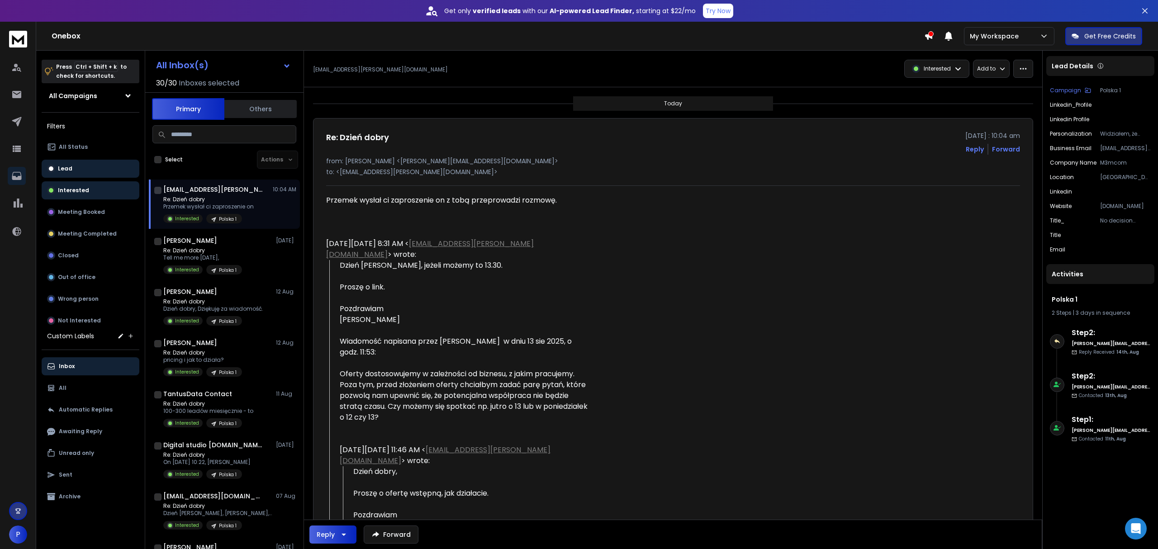
click at [67, 169] on p "Lead" at bounding box center [65, 168] width 14 height 7
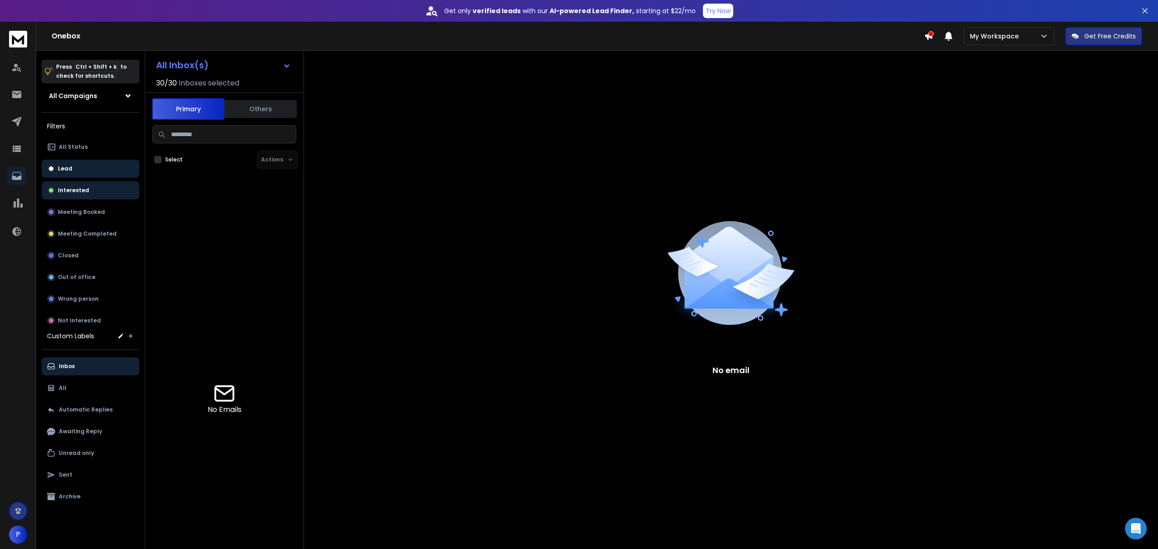
click at [71, 190] on p "Interested" at bounding box center [73, 190] width 31 height 7
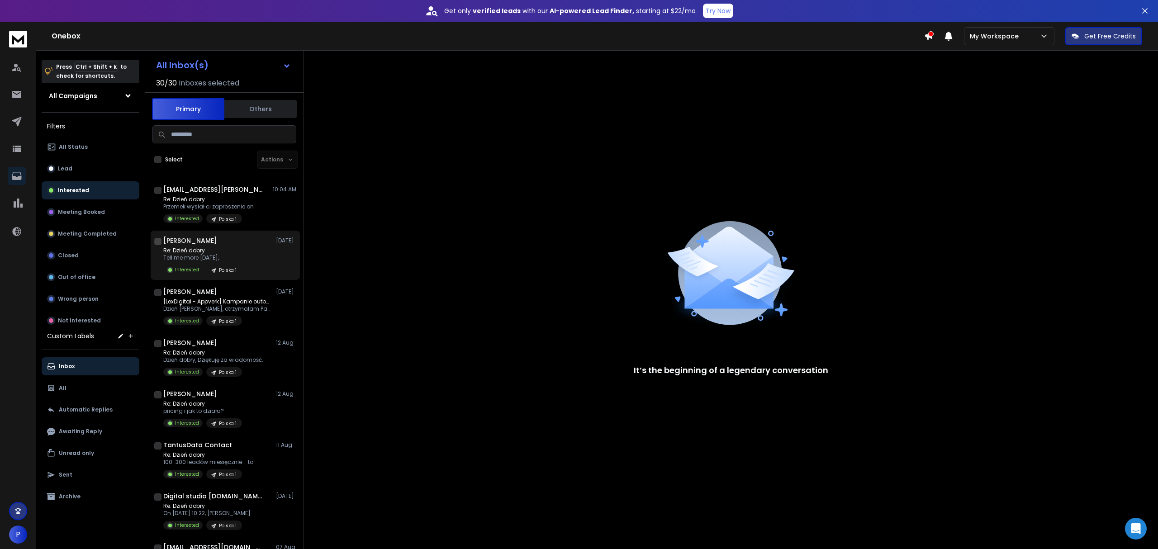
click at [228, 247] on p "Re: Dzień dobry" at bounding box center [202, 250] width 79 height 7
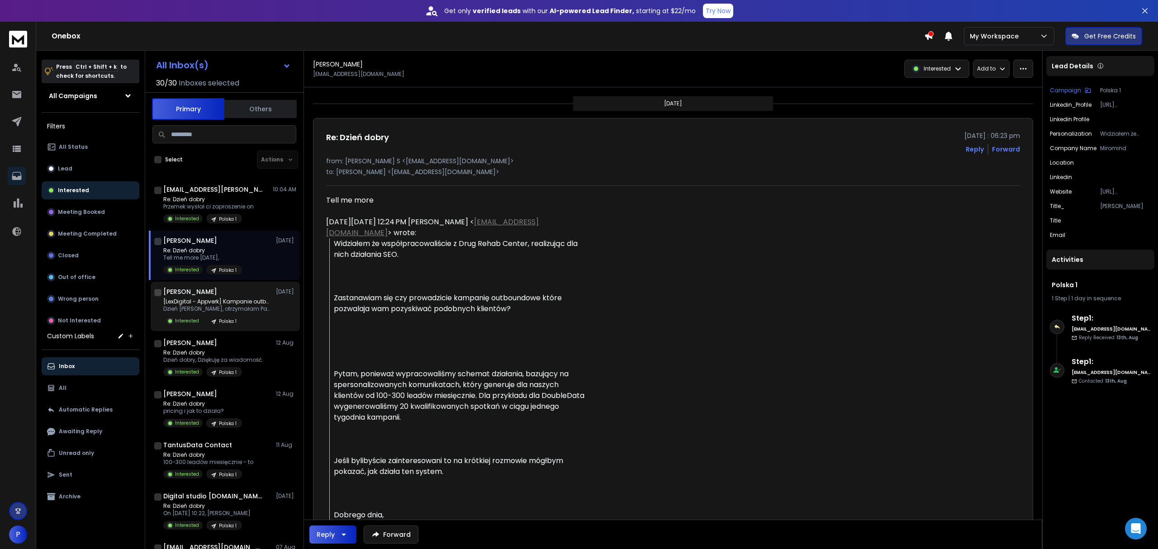
click at [243, 303] on p "[LexDigital - Appverk] Kampanie outboundowe" at bounding box center [217, 301] width 109 height 7
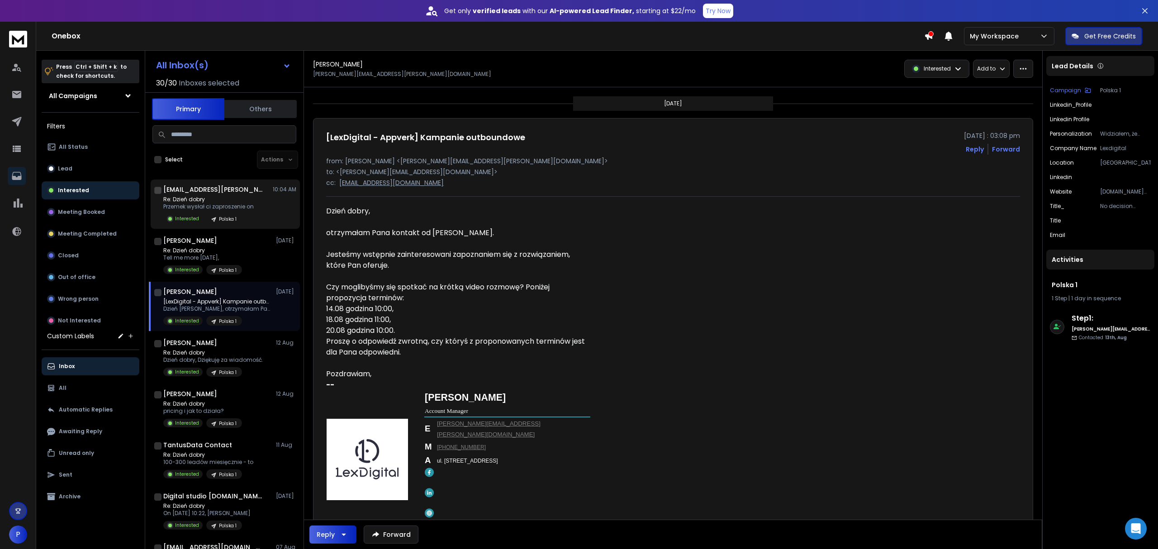
click at [232, 218] on p "Polska 1" at bounding box center [228, 219] width 18 height 7
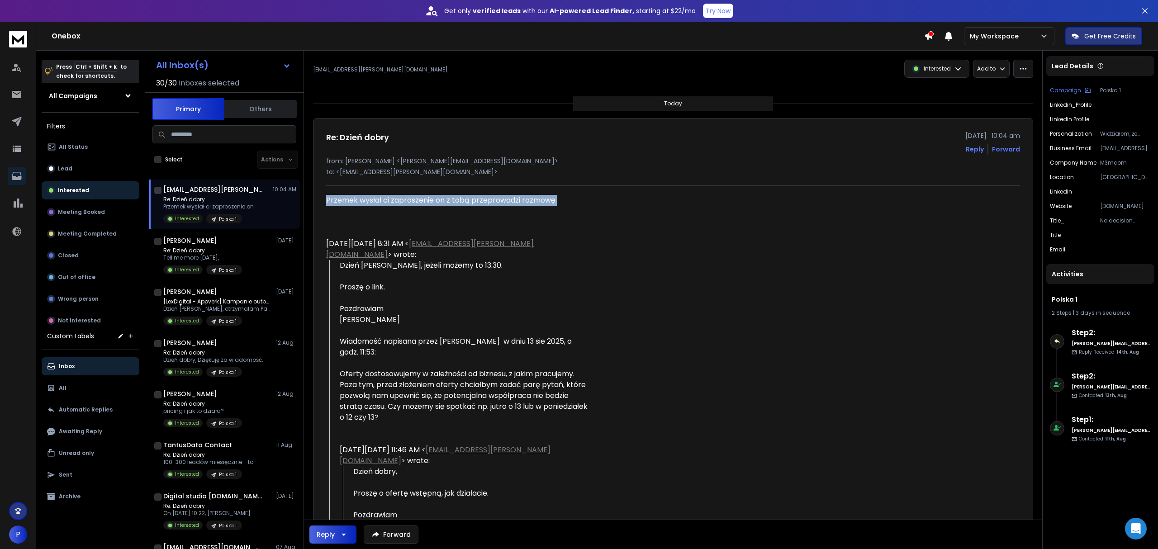
drag, startPoint x: 610, startPoint y: 205, endPoint x: 317, endPoint y: 203, distance: 292.1
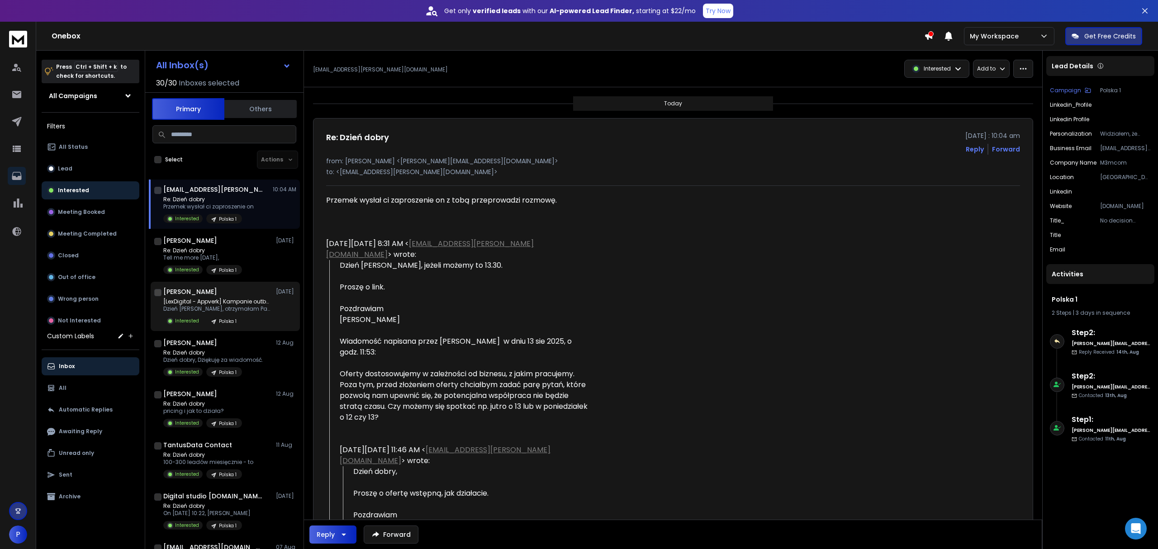
click at [217, 298] on p "[LexDigital - Appverk] Kampanie outboundowe" at bounding box center [217, 301] width 109 height 7
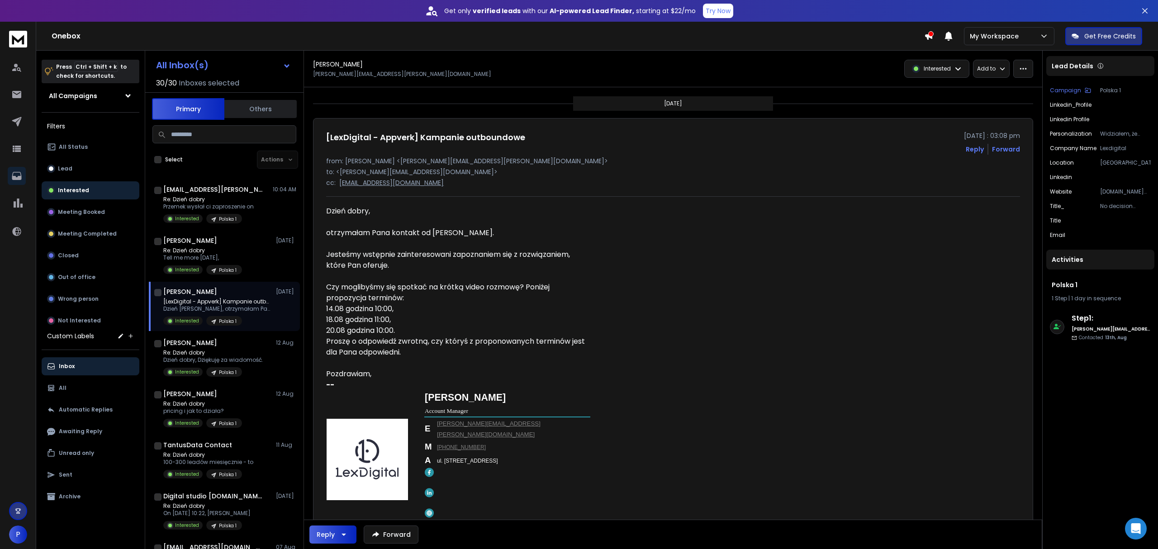
click at [330, 532] on div "Reply" at bounding box center [326, 534] width 18 height 9
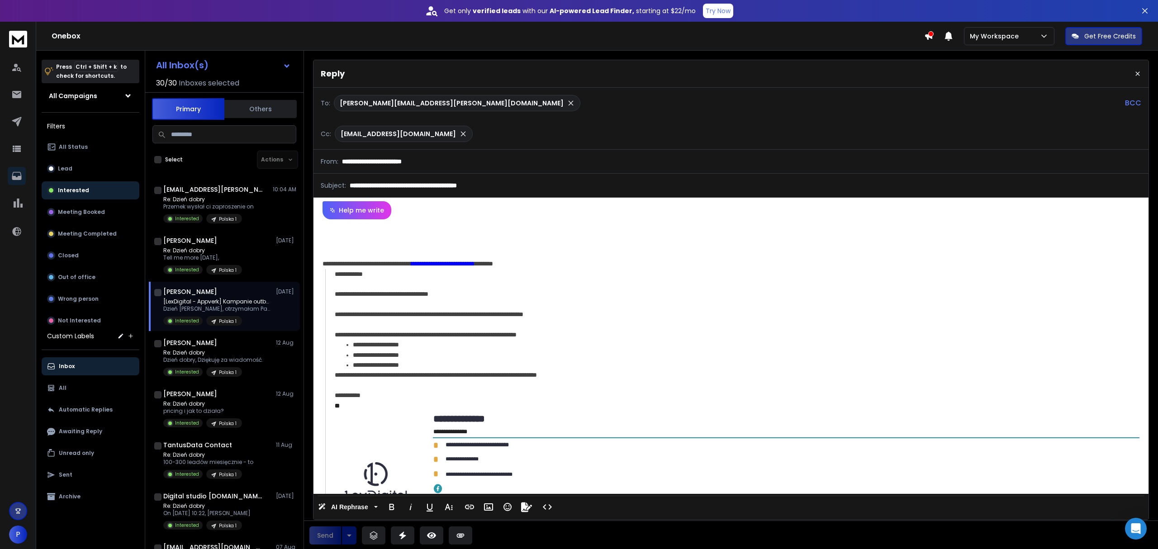
click at [355, 232] on div "**********" at bounding box center [730, 356] width 835 height 274
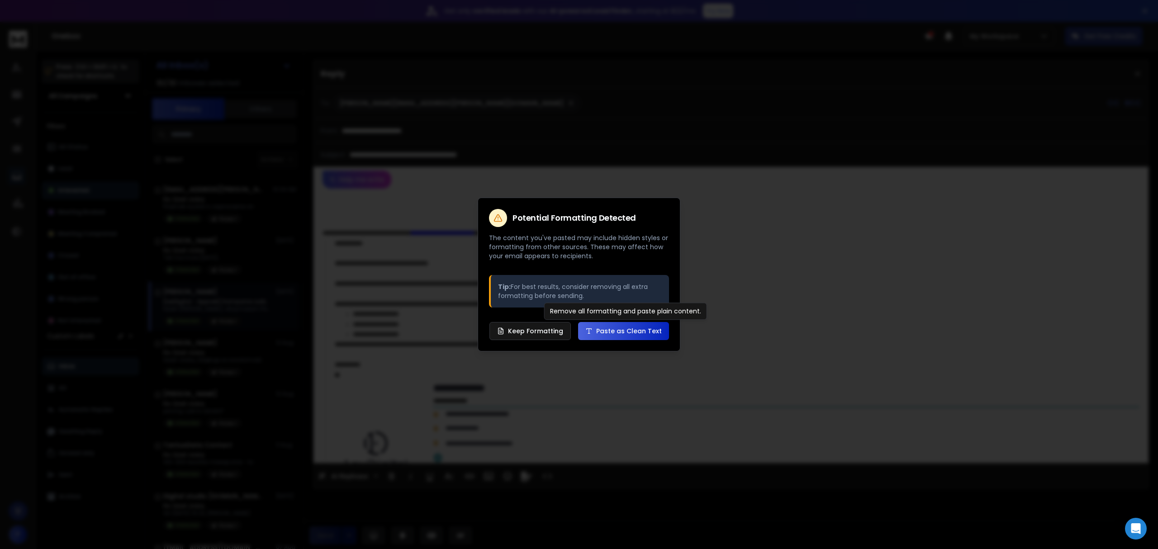
click at [634, 318] on div "Remove all formatting and paste plain content." at bounding box center [625, 311] width 163 height 17
click at [636, 324] on button "Paste as Clean Text" at bounding box center [623, 331] width 91 height 18
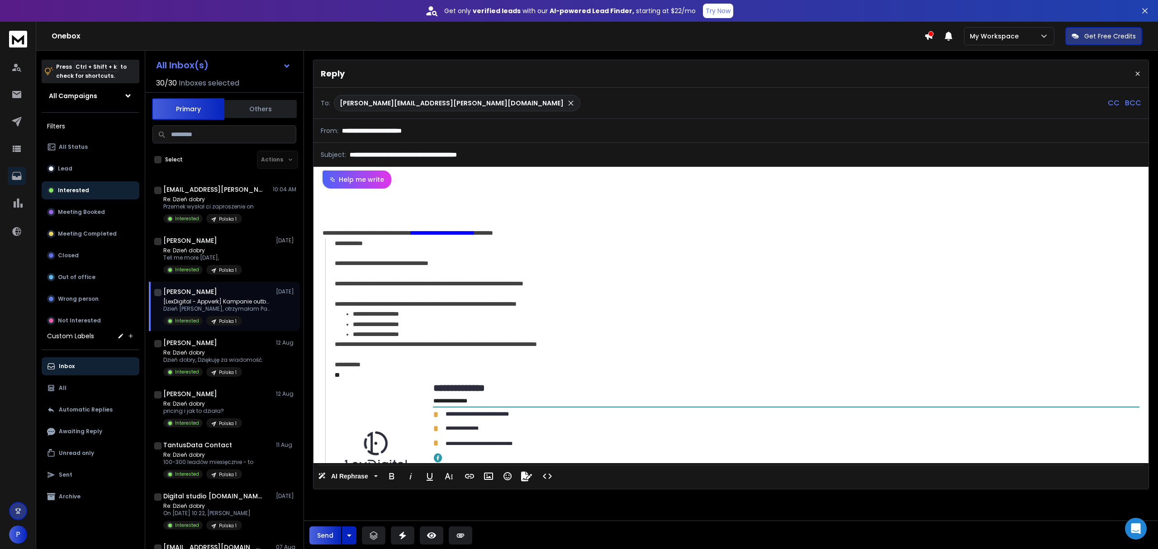
click at [390, 205] on div at bounding box center [730, 203] width 817 height 10
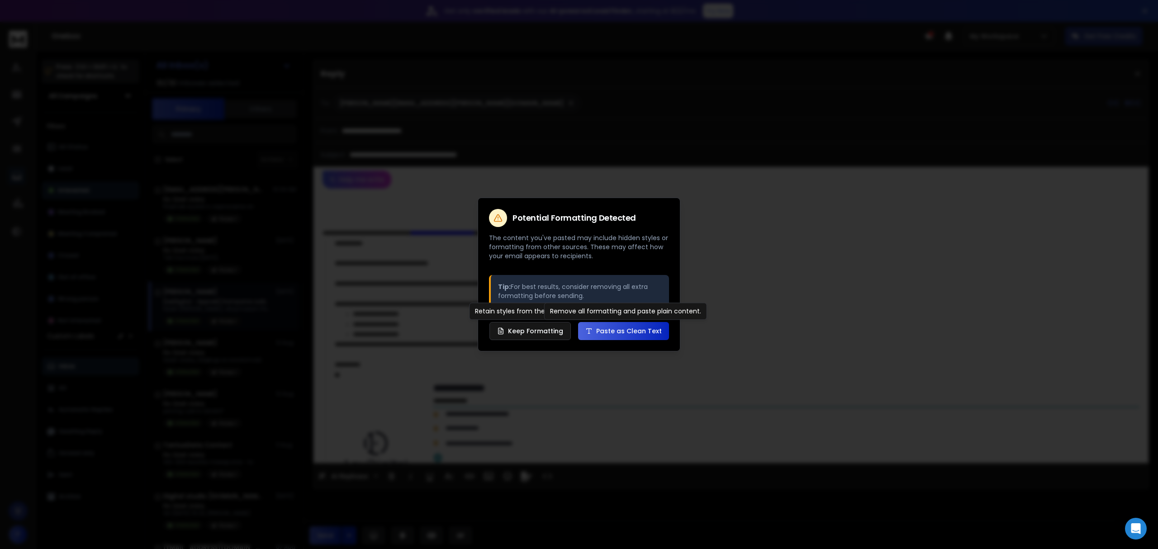
click at [597, 330] on button "Paste as Clean Text" at bounding box center [623, 331] width 91 height 18
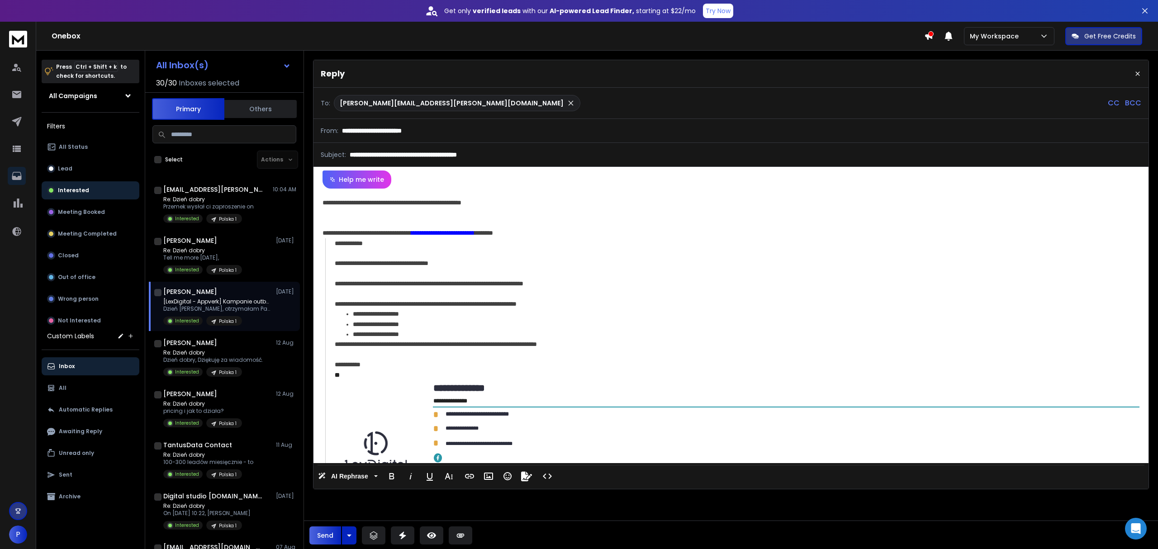
click at [371, 203] on div "**********" at bounding box center [724, 203] width 805 height 10
click at [400, 207] on div "**********" at bounding box center [724, 203] width 805 height 10
click at [413, 205] on div "**********" at bounding box center [724, 203] width 805 height 10
click at [473, 204] on div "**********" at bounding box center [724, 203] width 805 height 10
click at [502, 205] on div "**********" at bounding box center [724, 203] width 805 height 10
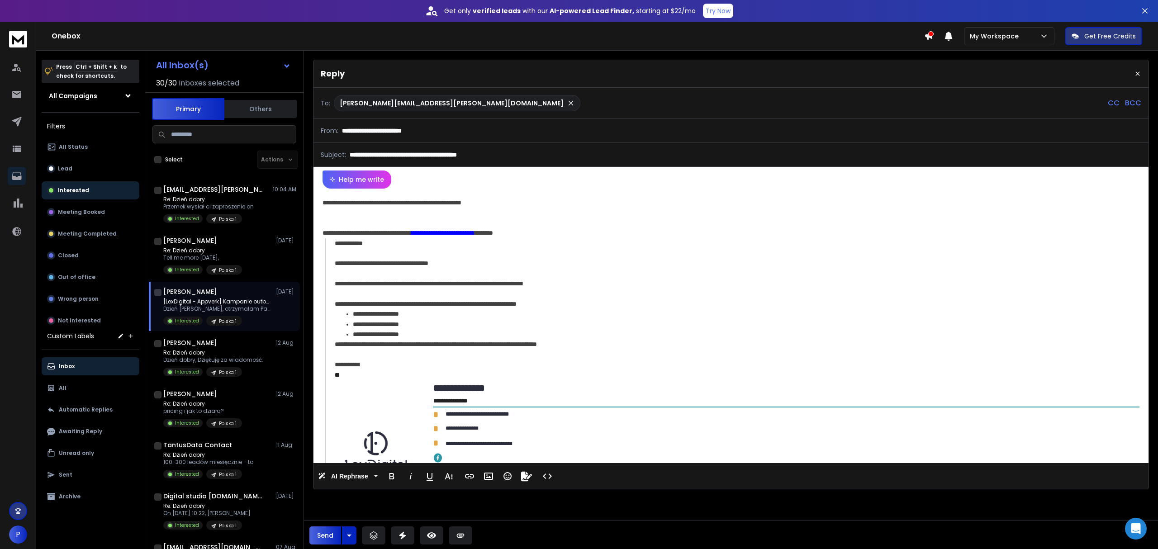
click at [505, 203] on div "**********" at bounding box center [724, 203] width 805 height 10
click at [412, 204] on div "**********" at bounding box center [724, 203] width 805 height 10
drag, startPoint x: 424, startPoint y: 327, endPoint x: 351, endPoint y: 326, distance: 73.3
click at [351, 326] on ul "**********" at bounding box center [737, 324] width 804 height 30
click at [414, 201] on div "**********" at bounding box center [724, 203] width 805 height 10
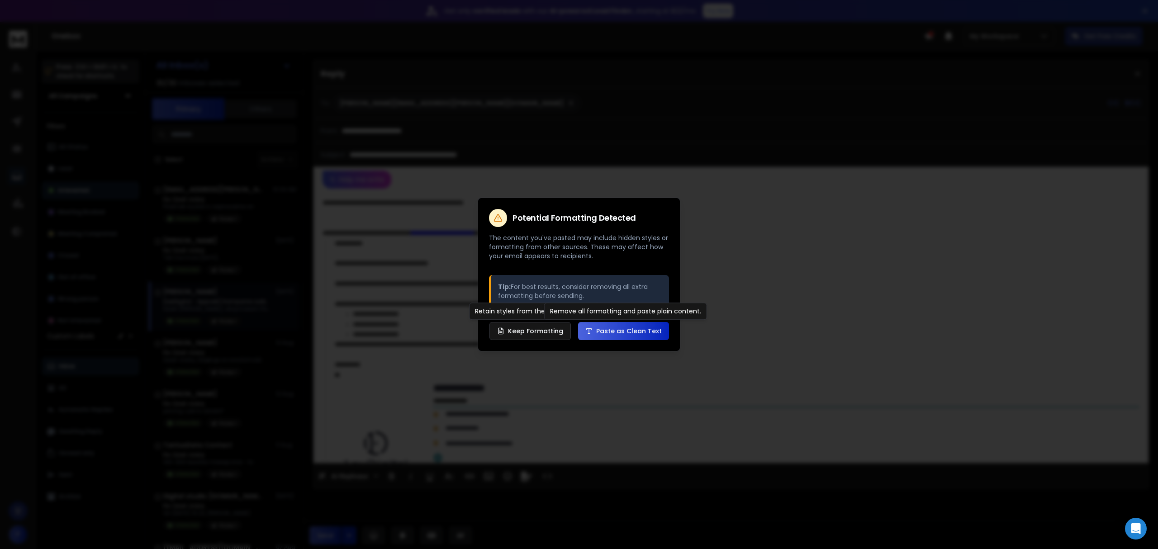
click at [609, 326] on button "Paste as Clean Text" at bounding box center [623, 331] width 91 height 18
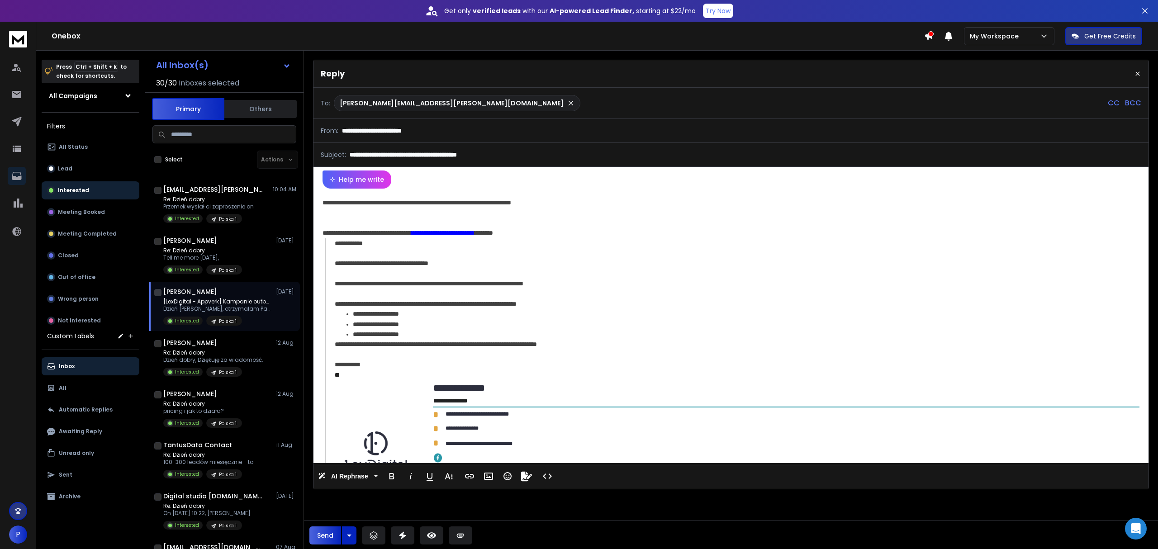
click at [587, 224] on div at bounding box center [730, 223] width 817 height 10
click at [310, 535] on button "Send" at bounding box center [325, 535] width 32 height 18
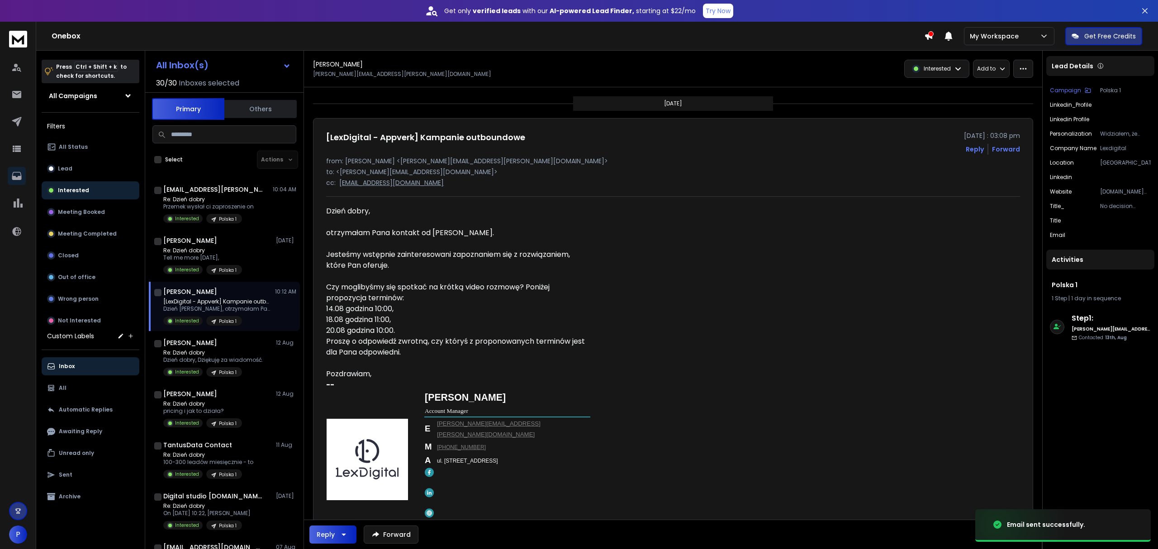
click at [944, 76] on div "Interested" at bounding box center [936, 68] width 64 height 17
click at [934, 122] on p "Meeting Booked" at bounding box center [946, 118] width 51 height 9
click at [250, 214] on div "Interested Polska 1" at bounding box center [208, 218] width 90 height 9
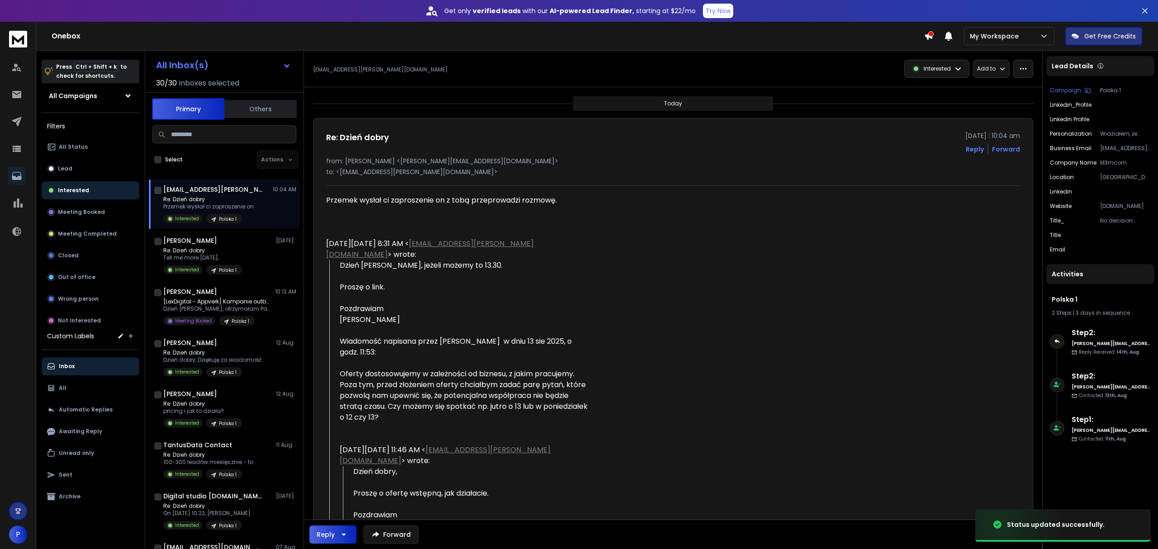
click at [929, 74] on div "Interested" at bounding box center [936, 68] width 64 height 17
click at [942, 120] on p "Meeting Booked" at bounding box center [946, 118] width 51 height 9
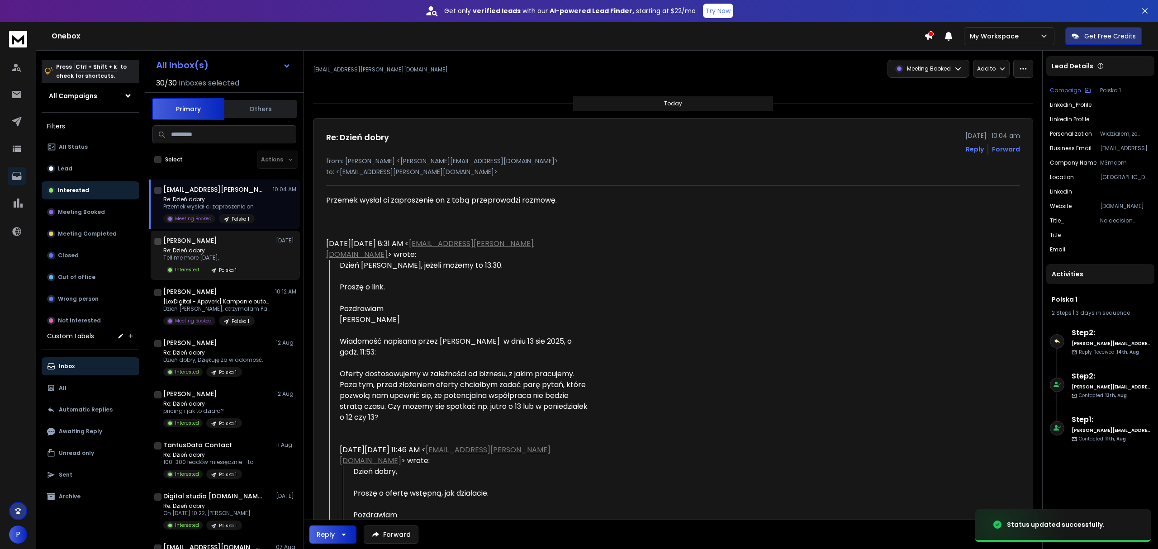
click at [223, 251] on p "Re: Dzień dobry" at bounding box center [202, 250] width 79 height 7
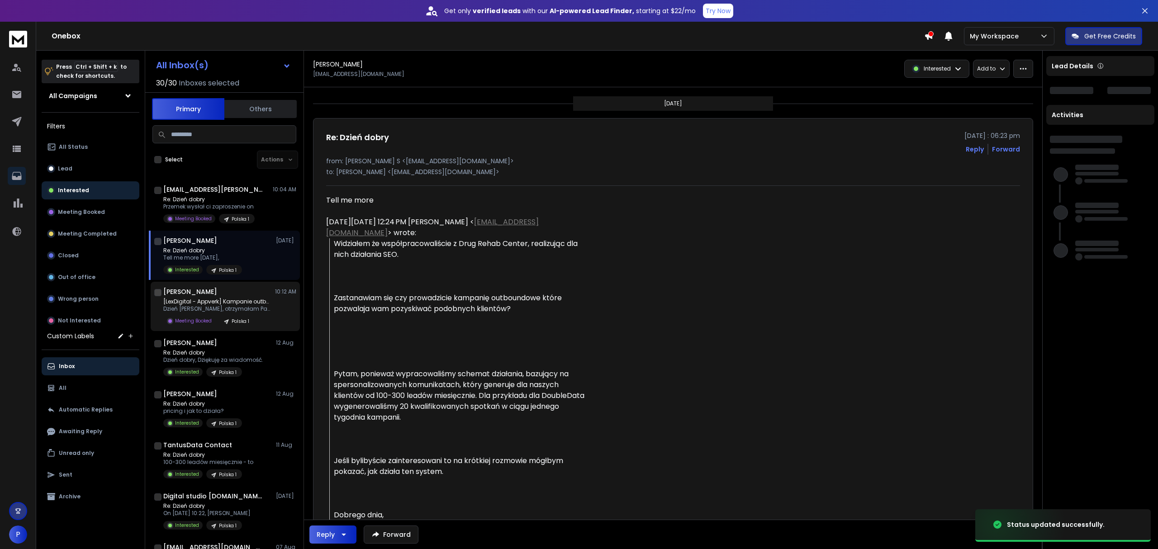
click at [221, 302] on p "[LexDigital - Appverk] Kampanie outboundowe" at bounding box center [217, 301] width 109 height 7
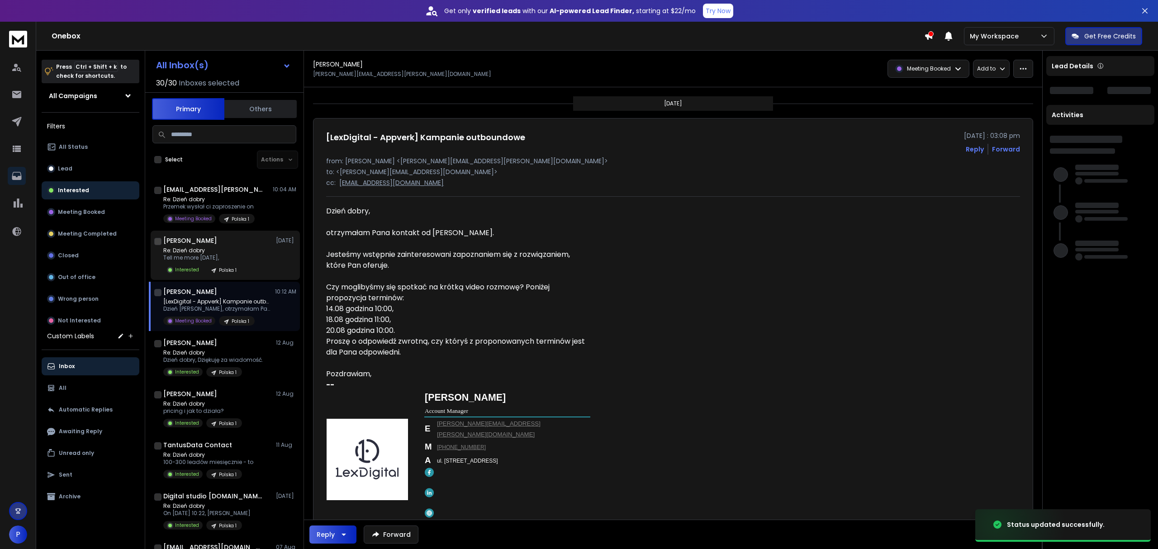
click at [225, 251] on p "Re: Dzień dobry" at bounding box center [202, 250] width 79 height 7
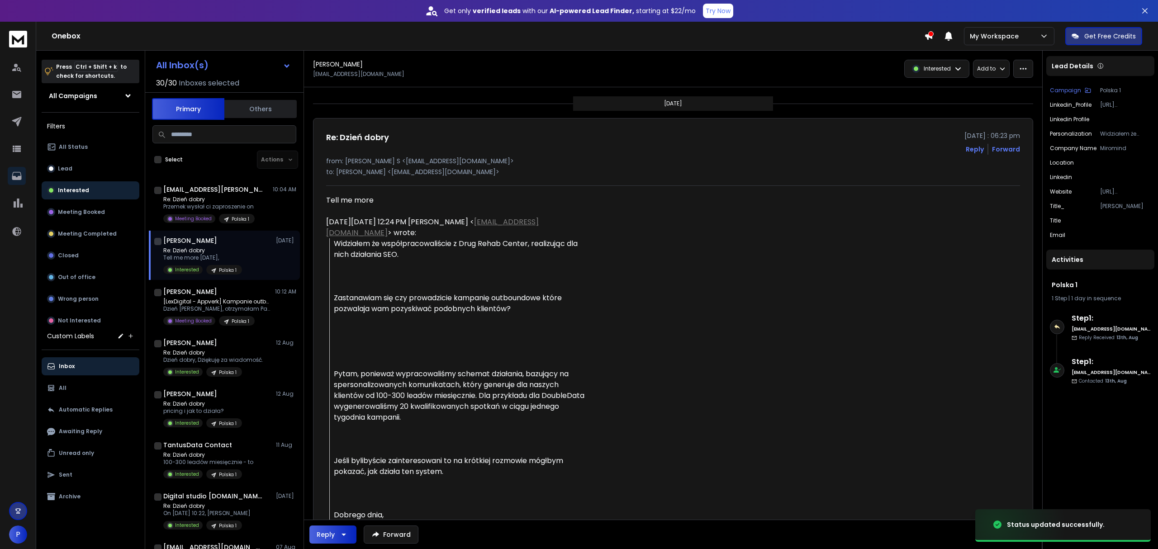
click at [394, 202] on div "Tell me more" at bounding box center [458, 200] width 264 height 11
drag, startPoint x: 442, startPoint y: 161, endPoint x: 935, endPoint y: 18, distance: 513.6
click at [397, 163] on p "from: Dmitriy S <info@miromind.com>" at bounding box center [673, 160] width 694 height 9
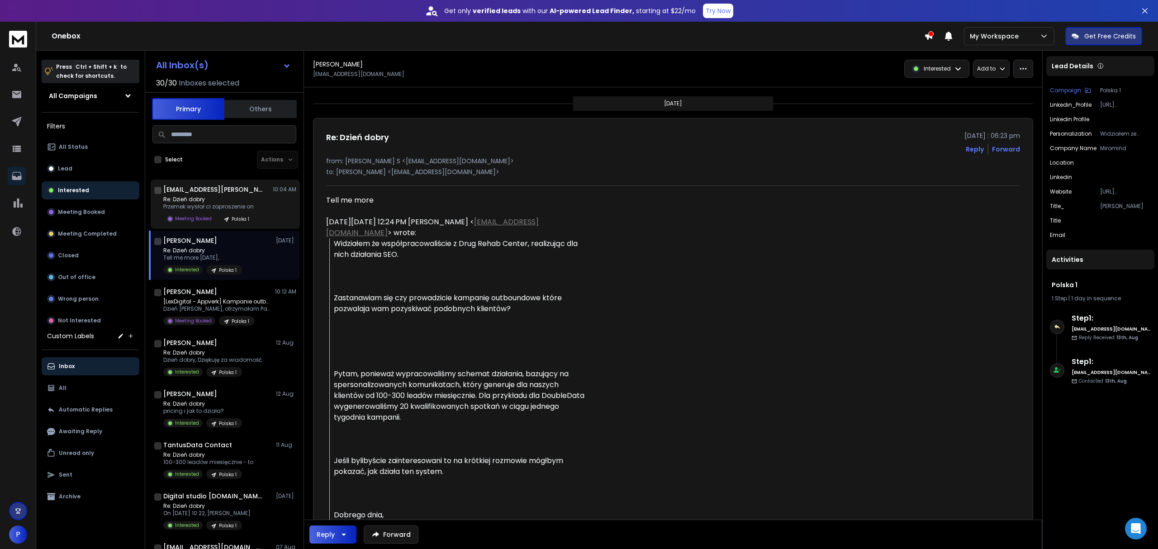
click at [195, 211] on div "Re: Dzień dobry Przemek wysłał ci zaproszenie on Meeting Booked Polska 1" at bounding box center [208, 210] width 91 height 28
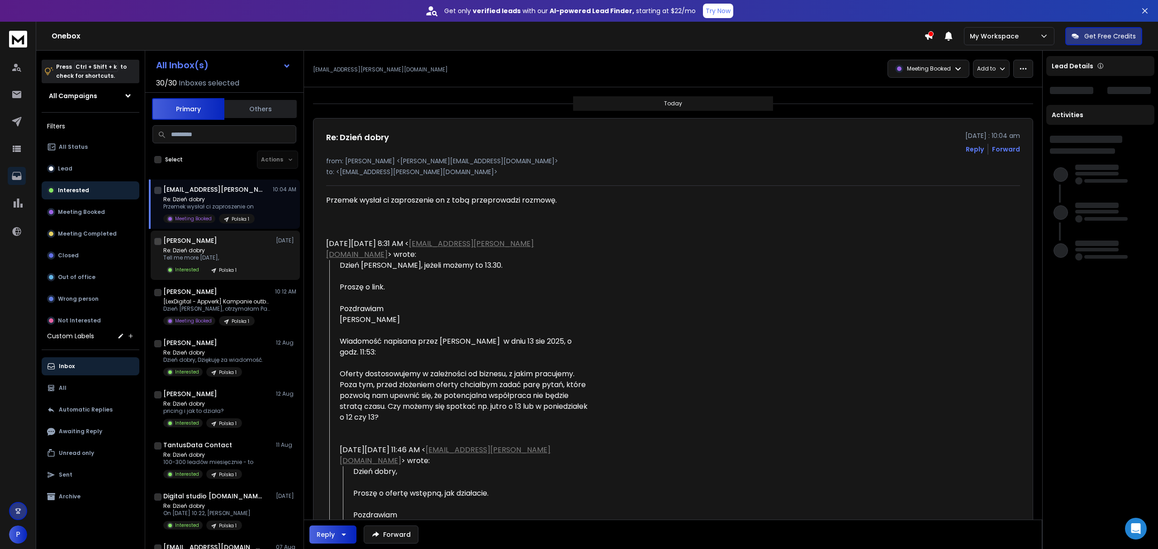
click at [223, 271] on p "Polska 1" at bounding box center [228, 270] width 18 height 7
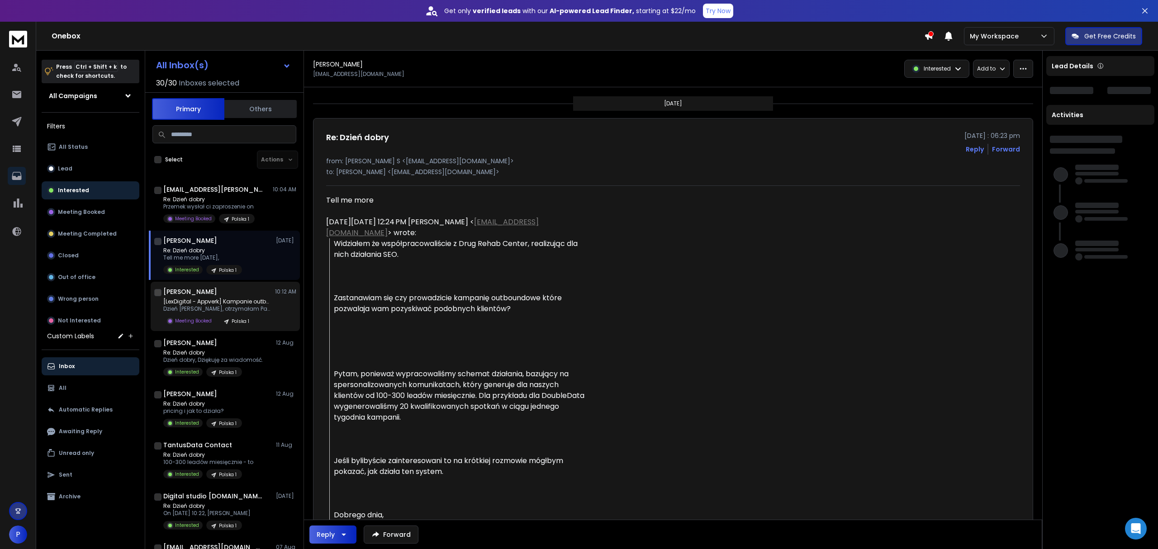
click at [222, 297] on div "Magdalena Guss 10:12 AM [LexDigital - Appverk] Kampanie outboundowe Dzień dobry…" at bounding box center [229, 306] width 133 height 38
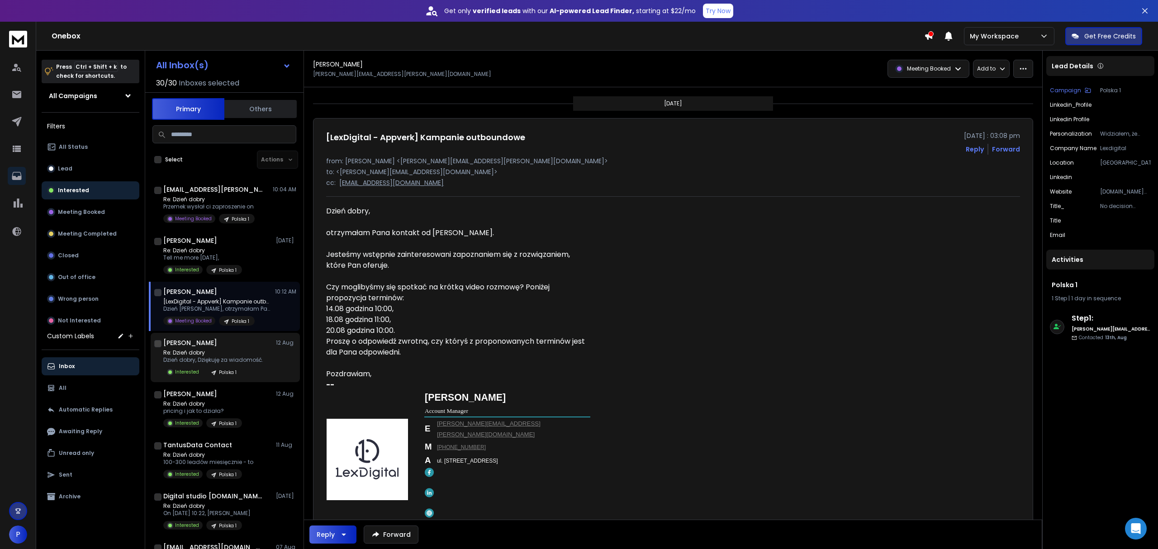
click at [236, 364] on div "Re: Dzień dobry Dzień dobry, Dziękuję za wiadomość. Interested Polska 1" at bounding box center [213, 363] width 100 height 28
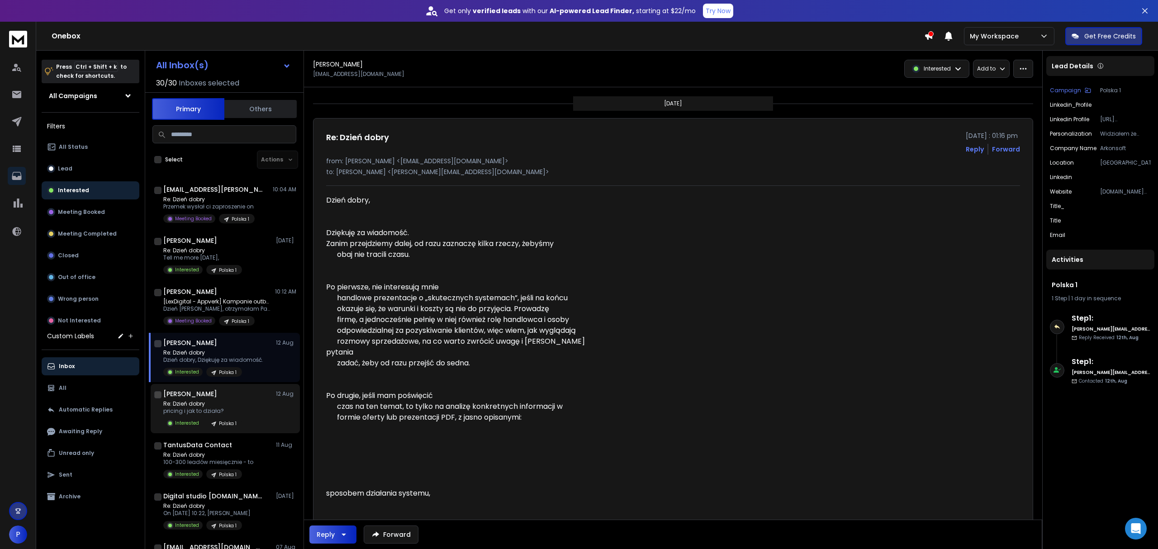
click at [241, 402] on div "Re: Dzień dobry pricing i jak to działa? Interested Polska 1" at bounding box center [229, 414] width 133 height 28
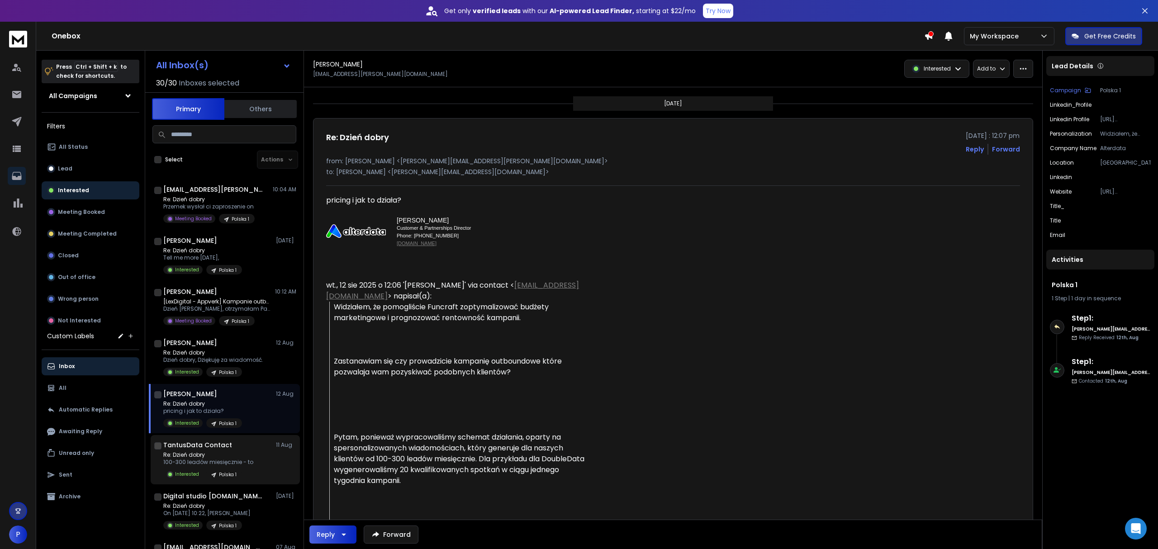
click at [230, 445] on div "TantusData Contact 11 Aug" at bounding box center [229, 444] width 133 height 9
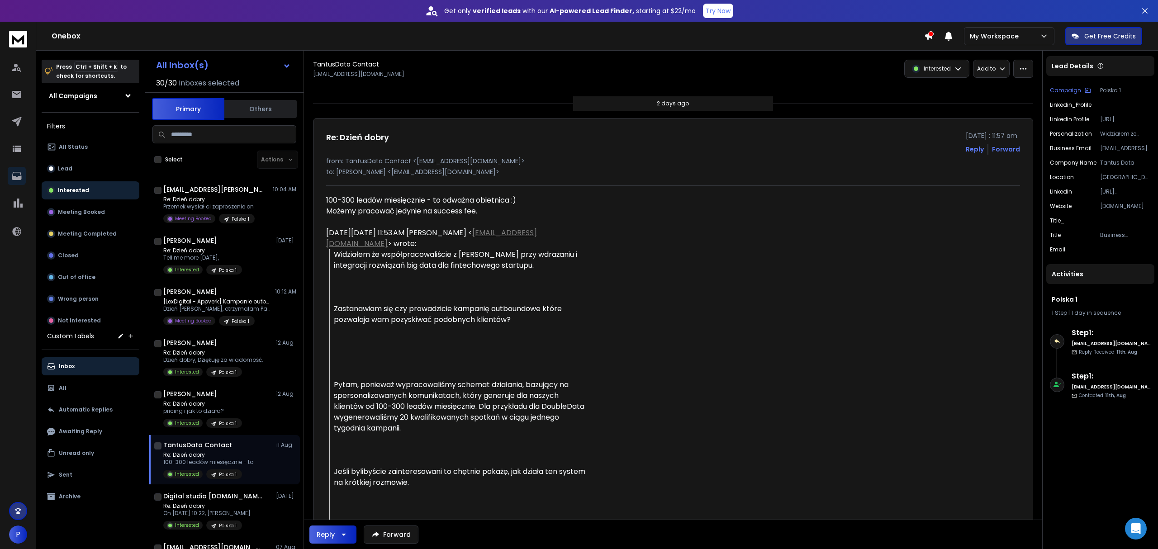
click at [89, 178] on div "All Status Lead Interested Meeting Booked Meeting Completed Closed Out of offic…" at bounding box center [91, 234] width 98 height 192
click at [80, 182] on button "Interested" at bounding box center [91, 190] width 98 height 18
click at [76, 174] on button "Lead" at bounding box center [91, 169] width 98 height 18
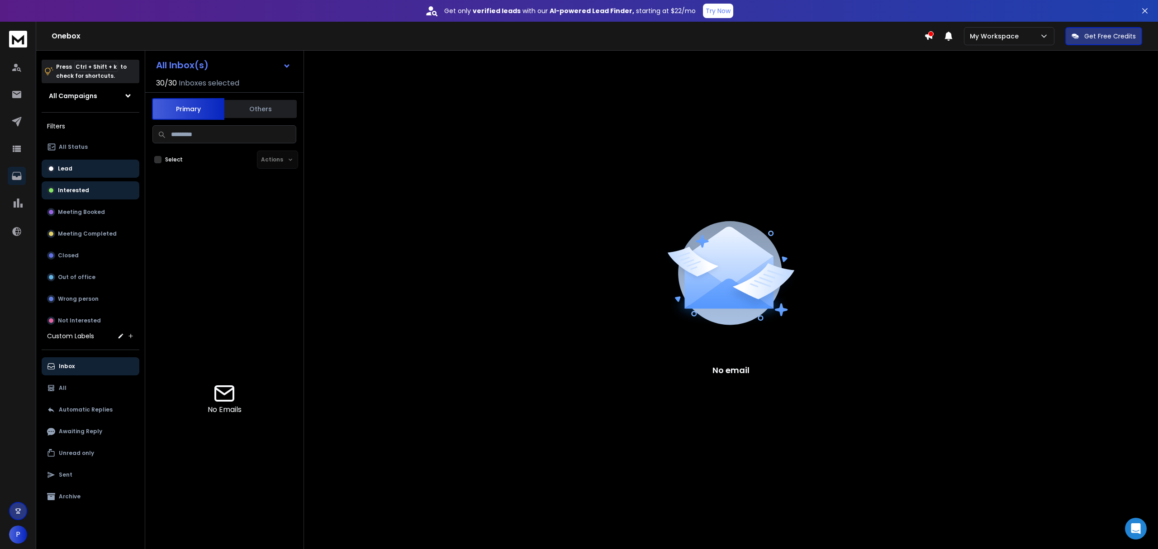
click at [80, 187] on p "Interested" at bounding box center [73, 190] width 31 height 7
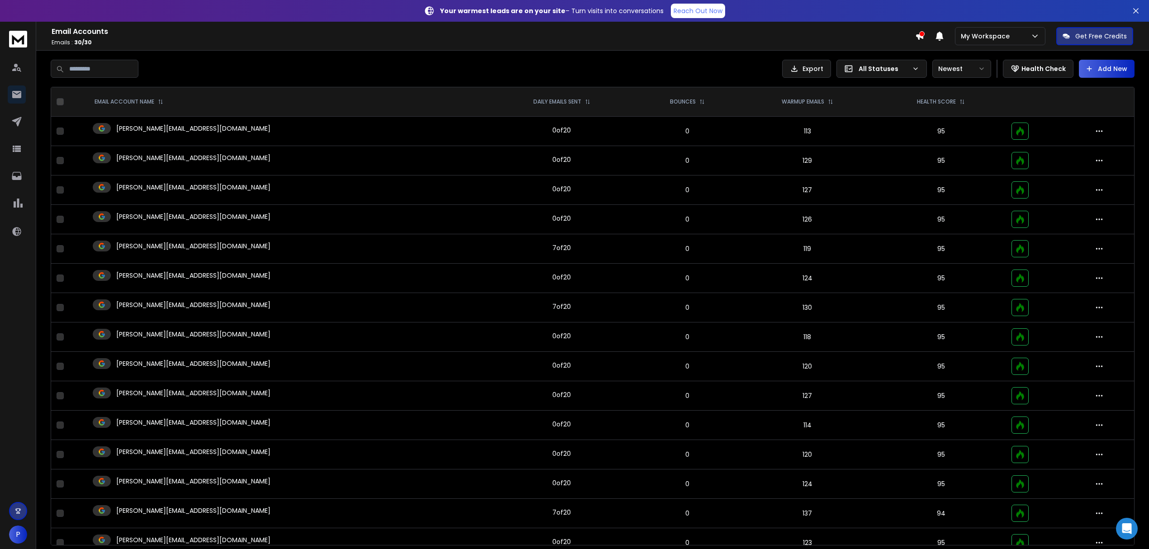
click at [27, 175] on div at bounding box center [18, 178] width 21 height 22
click at [19, 175] on icon at bounding box center [16, 175] width 11 height 11
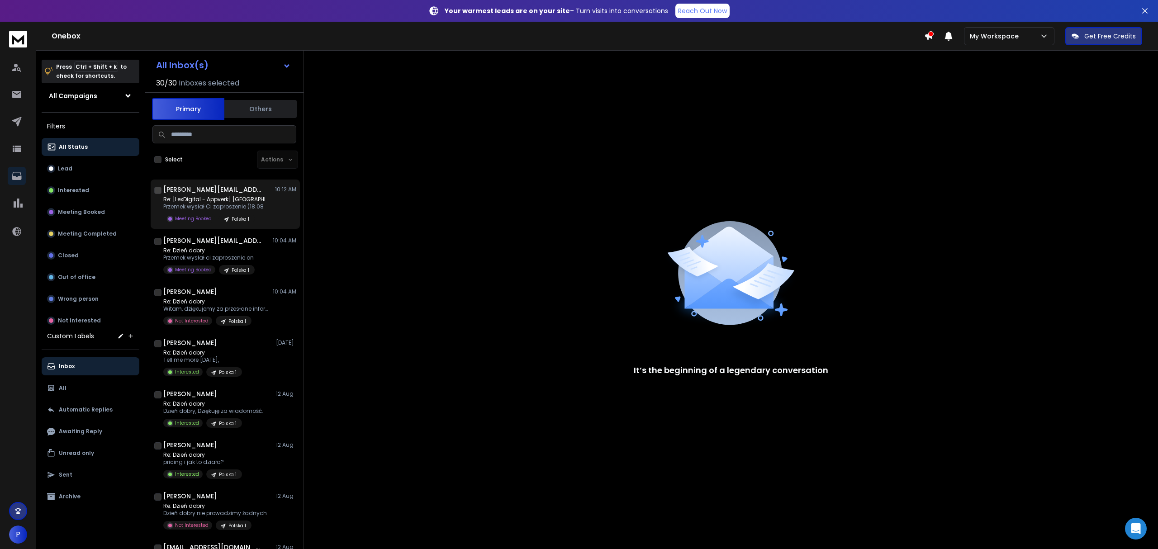
click at [241, 205] on p "Przemek wysłał Ci zaproszenie (18.08" at bounding box center [217, 206] width 109 height 7
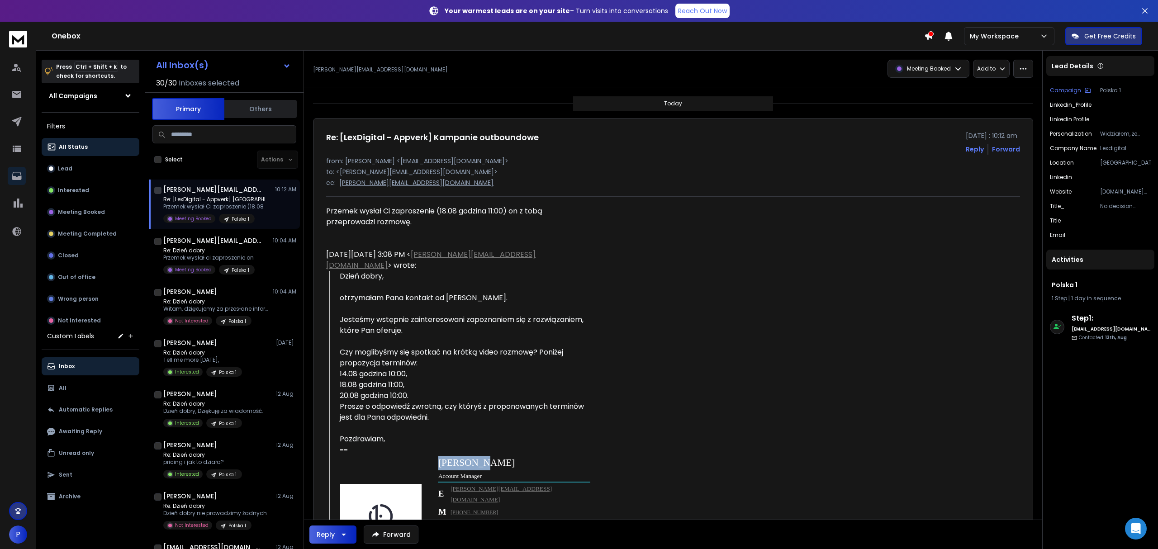
copy span "[PERSON_NAME]"
drag, startPoint x: 449, startPoint y: 462, endPoint x: 479, endPoint y: 467, distance: 30.3
click at [479, 467] on span "[PERSON_NAME]" at bounding box center [476, 462] width 76 height 11
drag, startPoint x: 435, startPoint y: 173, endPoint x: 398, endPoint y: 174, distance: 37.1
click at [398, 174] on p "to: <[PERSON_NAME][EMAIL_ADDRESS][DOMAIN_NAME]>" at bounding box center [673, 171] width 694 height 9
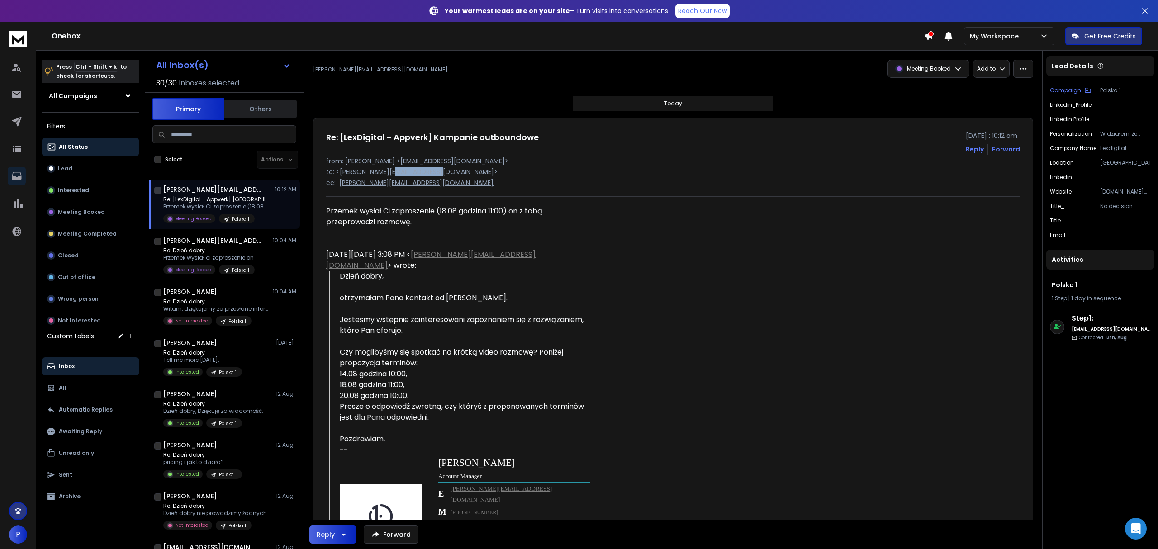
copy p "[DOMAIN_NAME]"
drag, startPoint x: 339, startPoint y: 172, endPoint x: 434, endPoint y: 175, distance: 95.0
click at [434, 175] on p "to: <[PERSON_NAME][EMAIL_ADDRESS][DOMAIN_NAME]>" at bounding box center [673, 171] width 694 height 9
copy p "[PERSON_NAME][EMAIL_ADDRESS][DOMAIN_NAME]"
click at [246, 207] on p "Przemek wysłał Ci zaproszenie (18.08" at bounding box center [217, 206] width 109 height 7
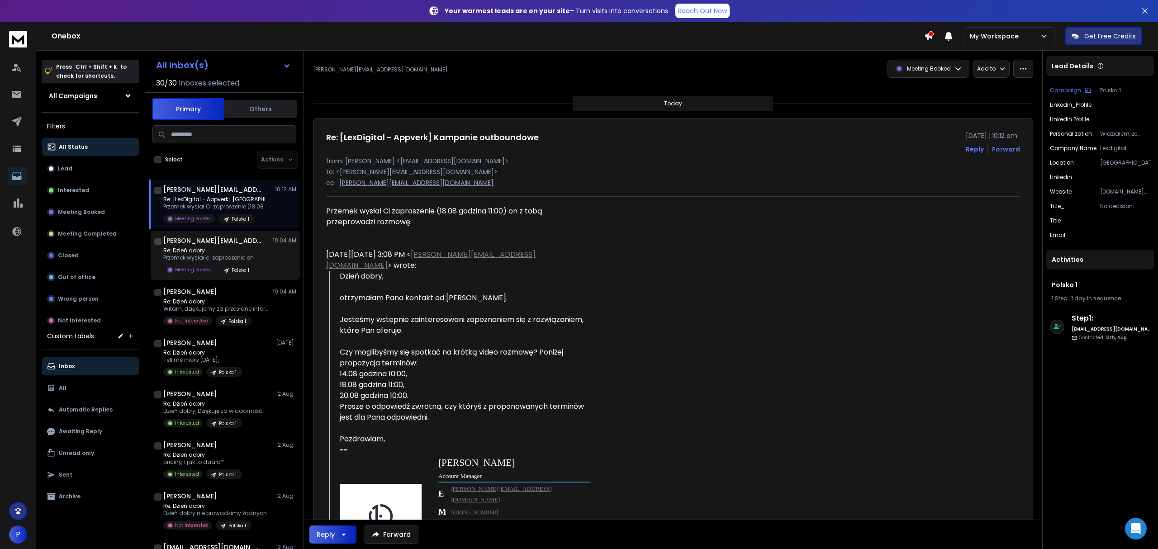
click at [214, 255] on p "Przemek wysłał ci zaproszenie on" at bounding box center [208, 257] width 91 height 7
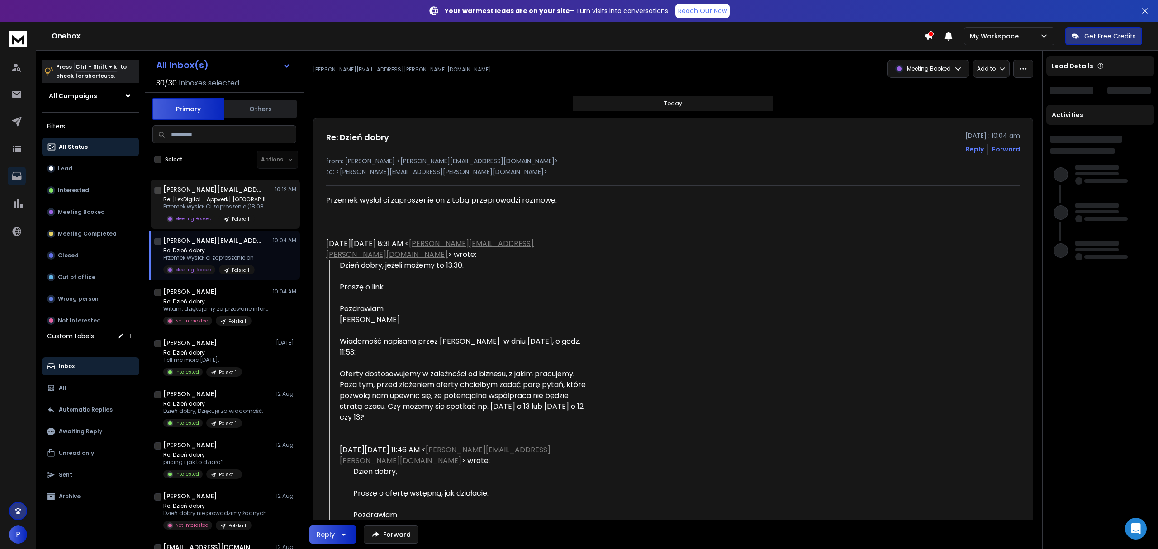
click at [236, 205] on p "Przemek wysłał Ci zaproszenie (18.08" at bounding box center [217, 206] width 109 height 7
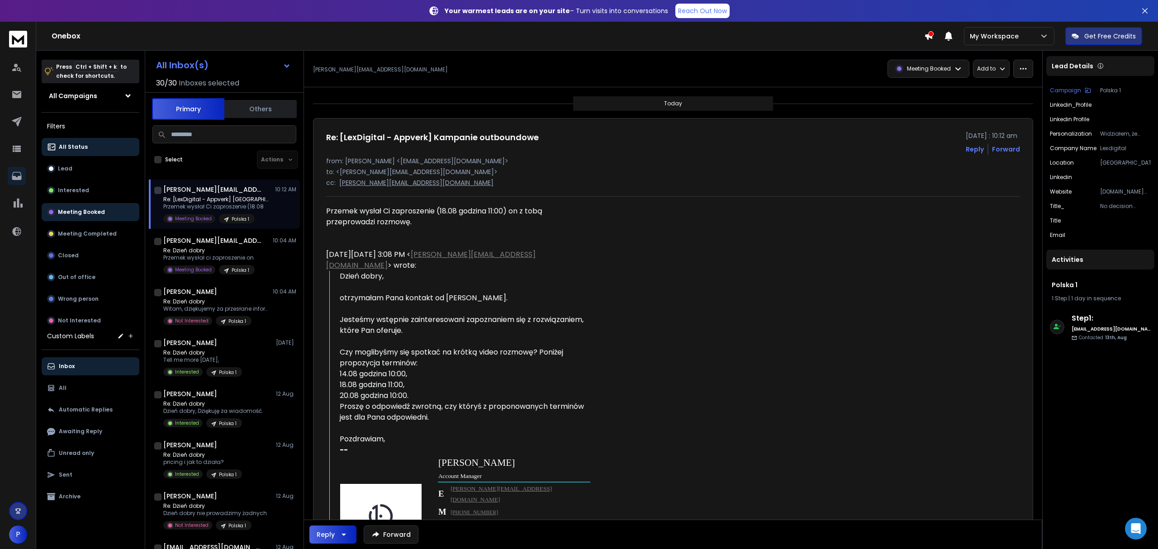
click at [80, 209] on p "Meeting Booked" at bounding box center [81, 211] width 47 height 7
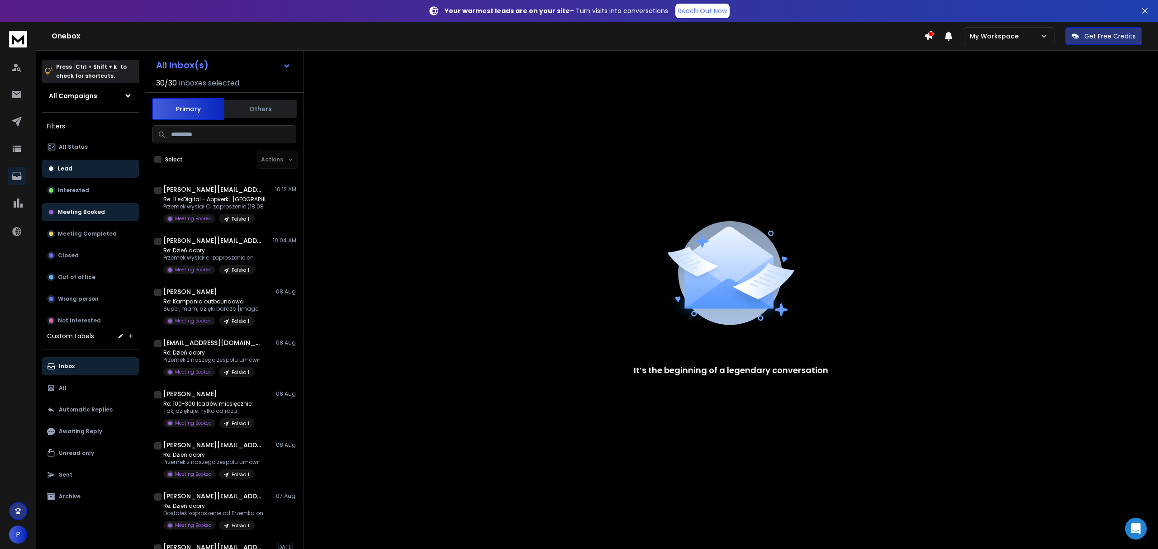
click at [84, 172] on button "Lead" at bounding box center [91, 169] width 98 height 18
